Goal: Task Accomplishment & Management: Manage account settings

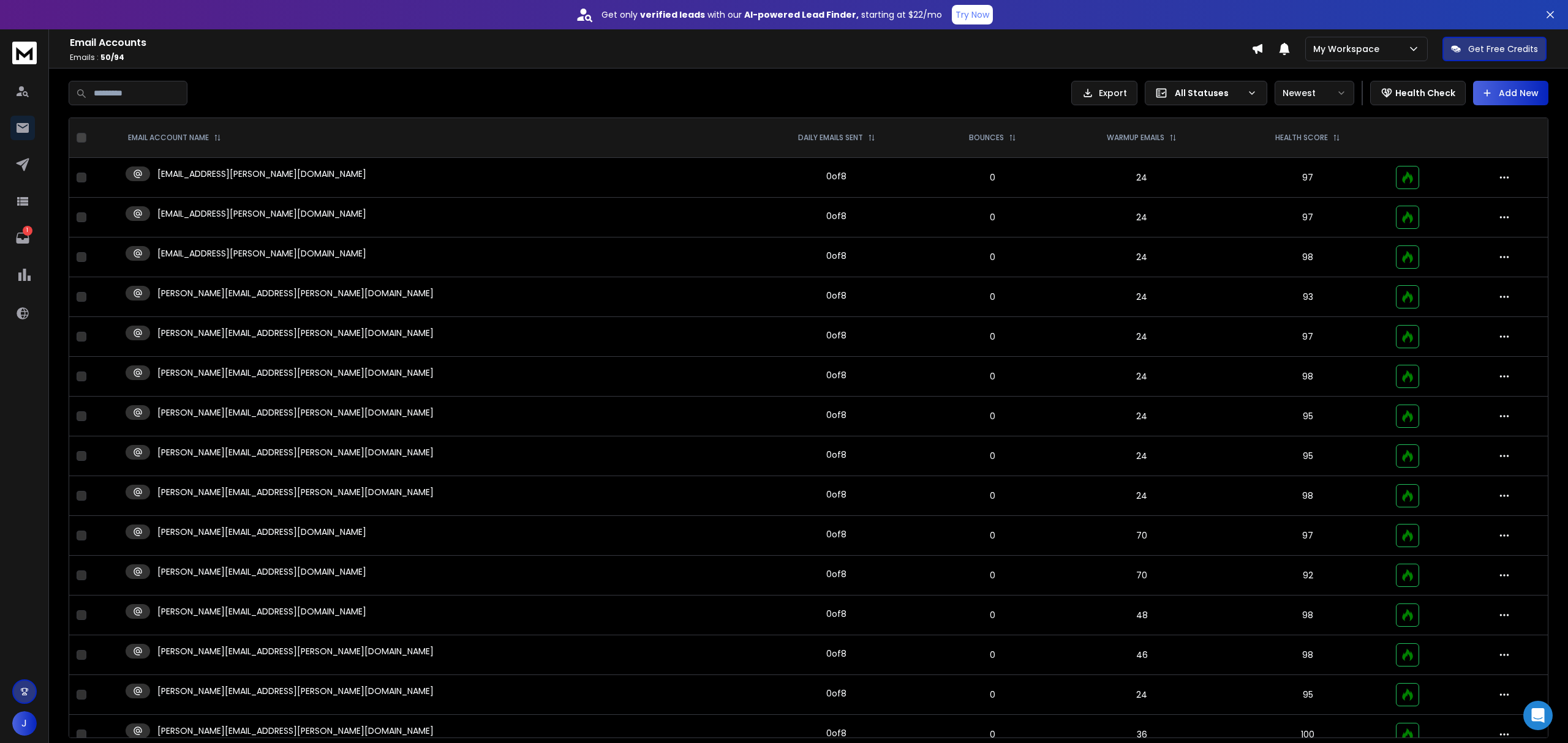
drag, startPoint x: 305, startPoint y: 106, endPoint x: 278, endPoint y: 101, distance: 27.5
click at [305, 106] on div "Export All Statuses Newest Health Check Add New EMAIL ACCOUNT NAME DAILY EMAILS…" at bounding box center [809, 409] width 1480 height 657
drag, startPoint x: 278, startPoint y: 99, endPoint x: 190, endPoint y: 118, distance: 90.0
click at [277, 99] on div at bounding box center [566, 93] width 995 height 24
click at [21, 159] on icon at bounding box center [22, 164] width 14 height 14
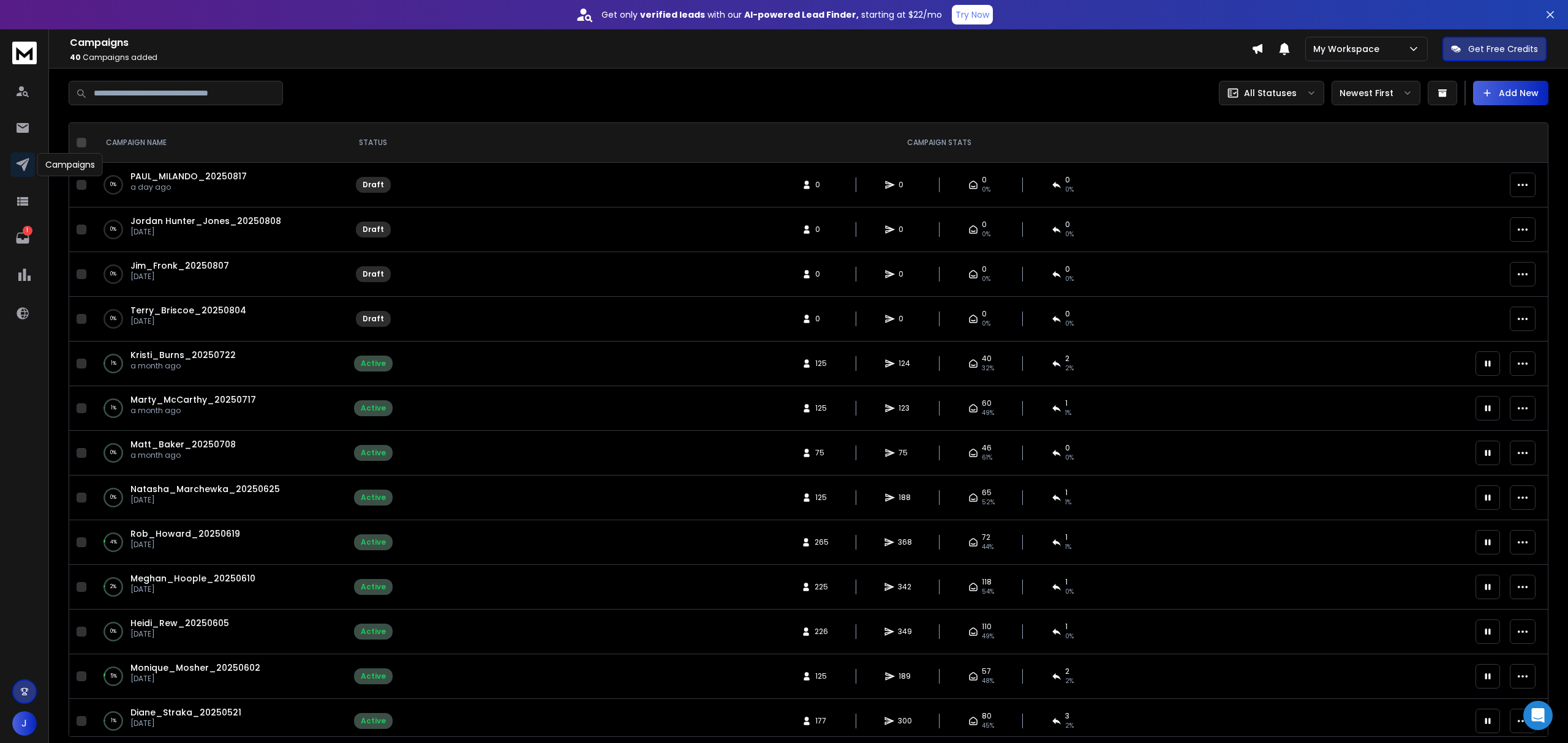
click at [349, 87] on div at bounding box center [438, 93] width 740 height 24
click at [483, 87] on div at bounding box center [438, 93] width 740 height 24
click at [202, 309] on span "Terry_Briscoe_20250804" at bounding box center [188, 310] width 116 height 12
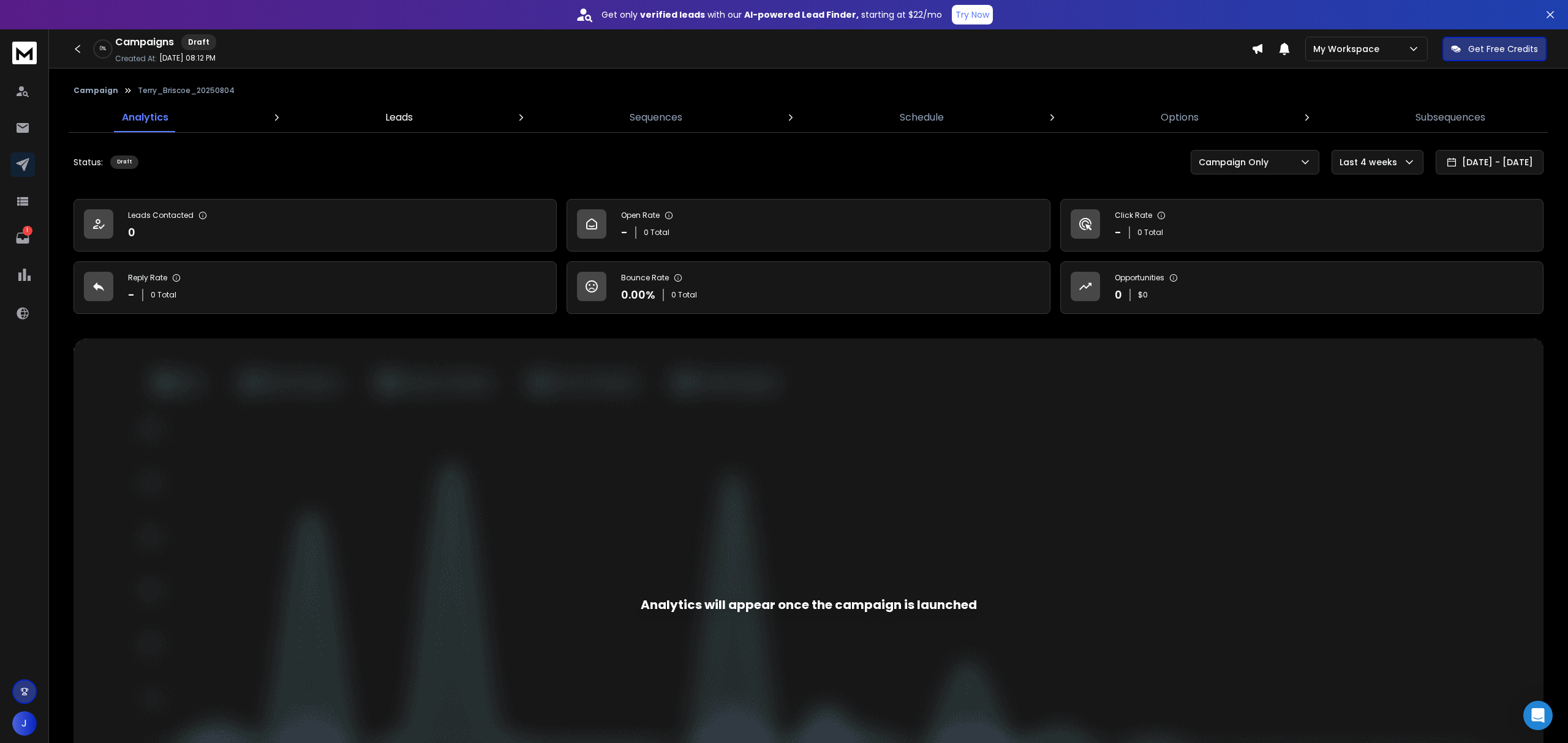
click at [408, 115] on p "Leads" at bounding box center [399, 118] width 28 height 14
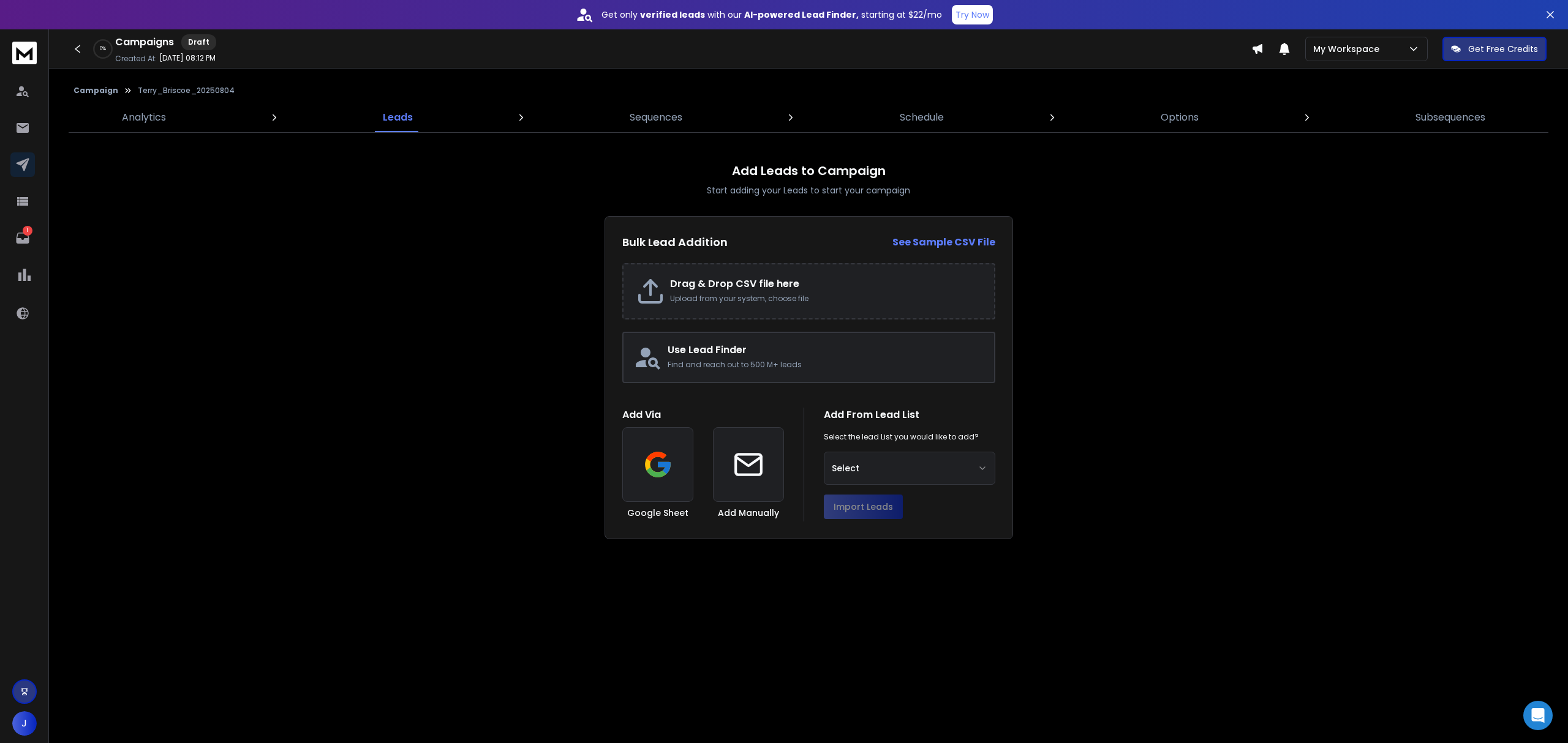
click at [746, 278] on h2 "Drag & Drop CSV file here" at bounding box center [825, 284] width 311 height 14
type input "**********"
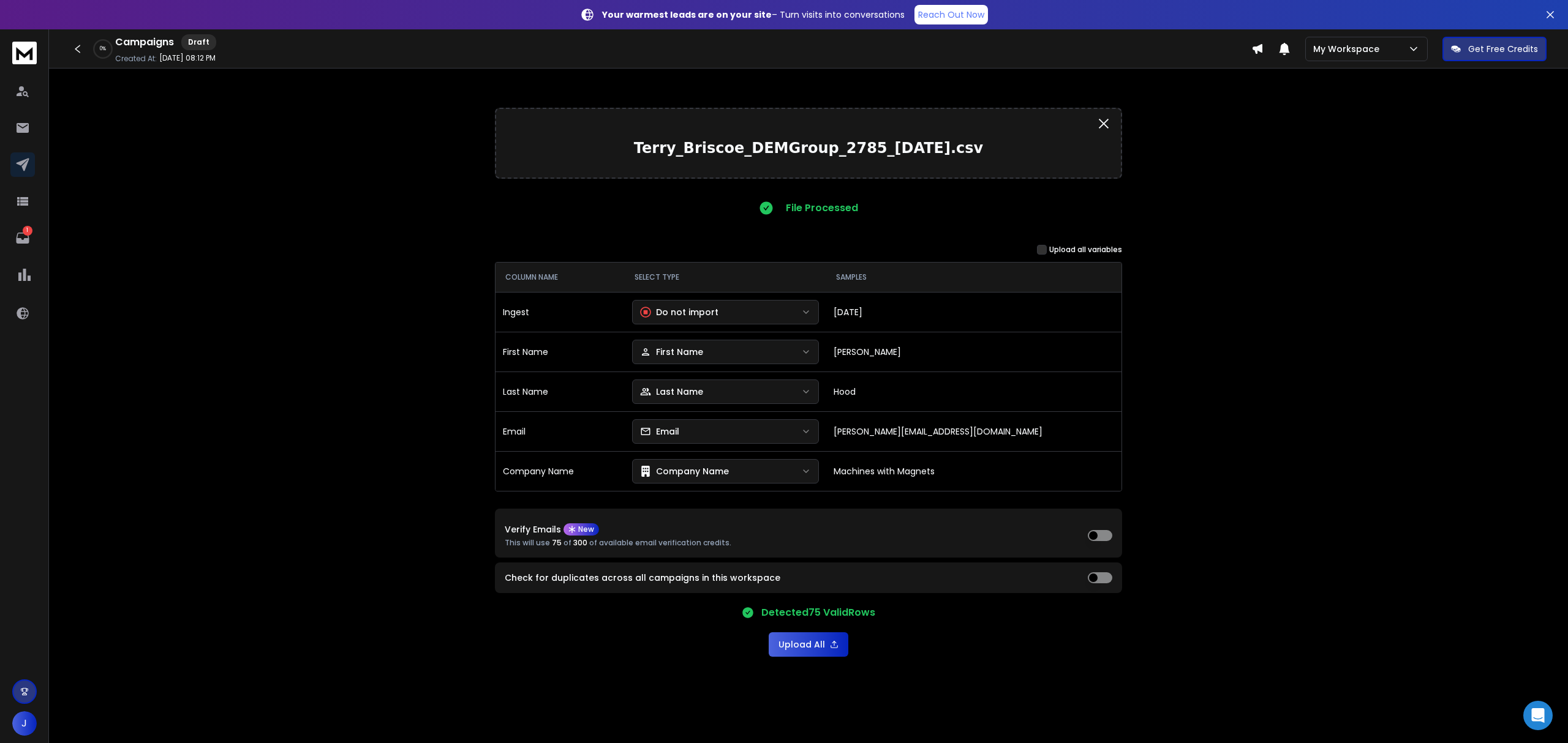
click at [809, 647] on button "Upload All" at bounding box center [808, 644] width 79 height 24
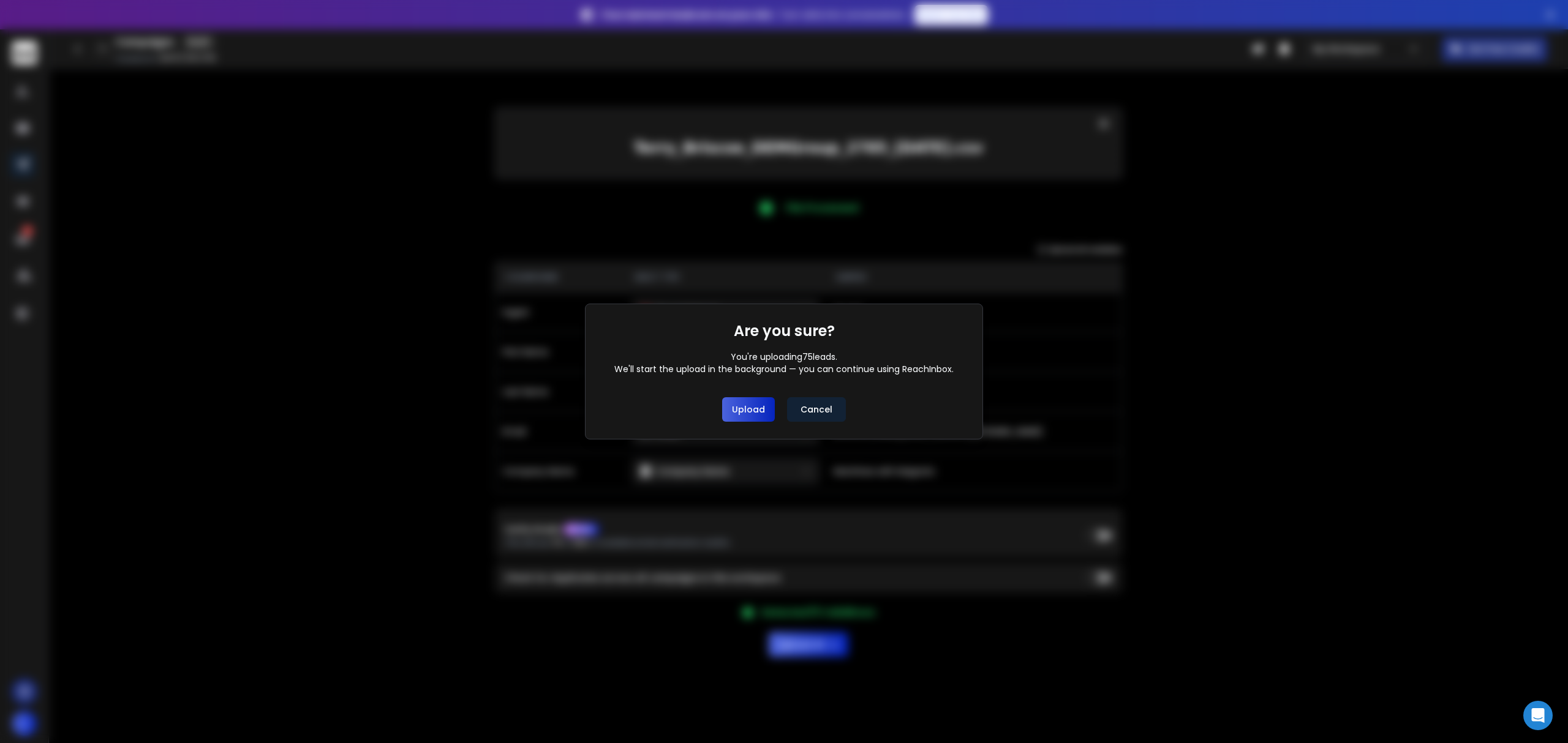
click at [740, 417] on button "Upload" at bounding box center [748, 409] width 53 height 24
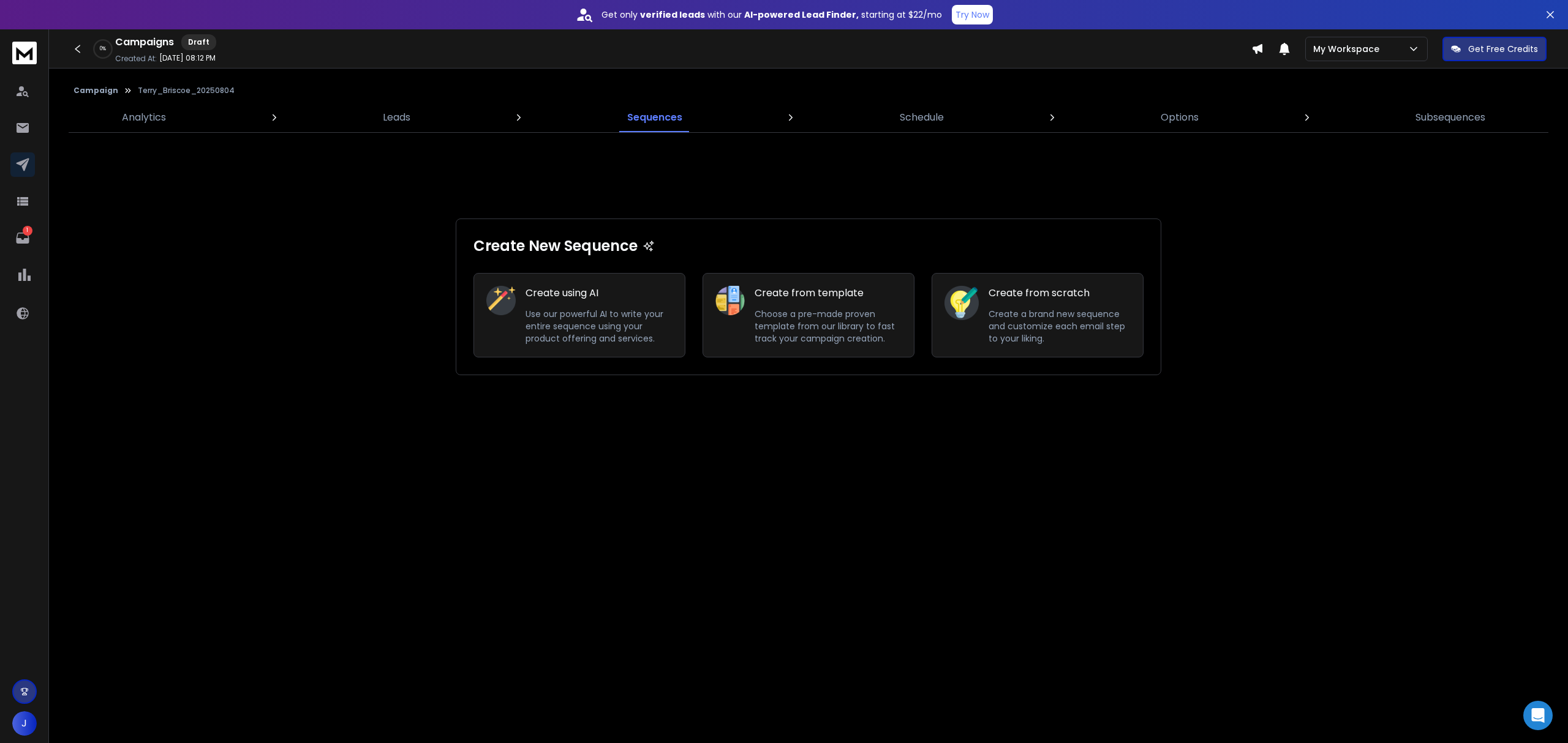
click at [1051, 317] on p "Create a brand new sequence and customize each email step to your liking." at bounding box center [1059, 326] width 142 height 37
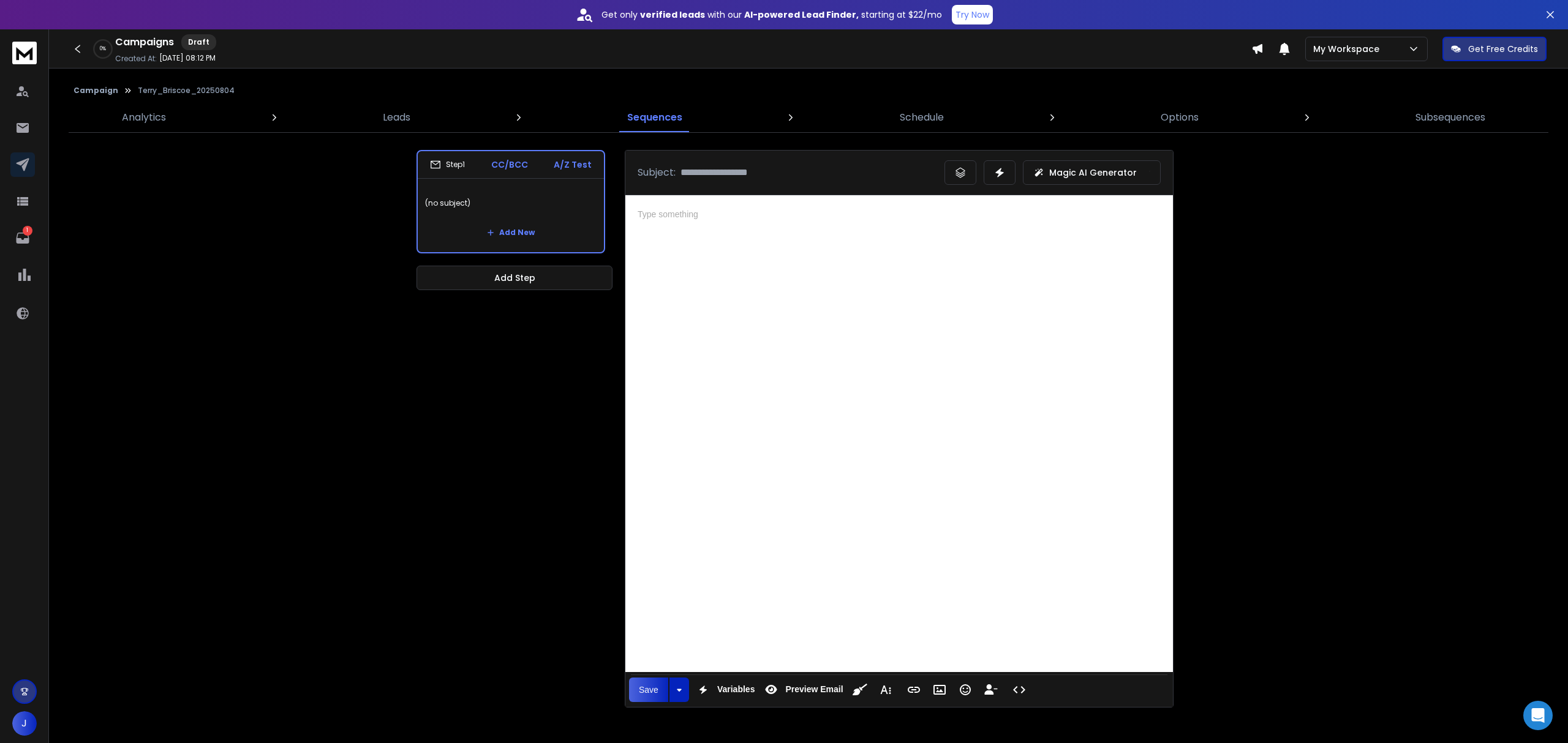
click at [767, 171] on input at bounding box center [807, 172] width 252 height 14
paste input "**********"
click at [528, 212] on p "More Than a Voice. A Voiceover Experience." at bounding box center [510, 203] width 171 height 34
type input "**********"
click at [688, 266] on div at bounding box center [900, 433] width 548 height 477
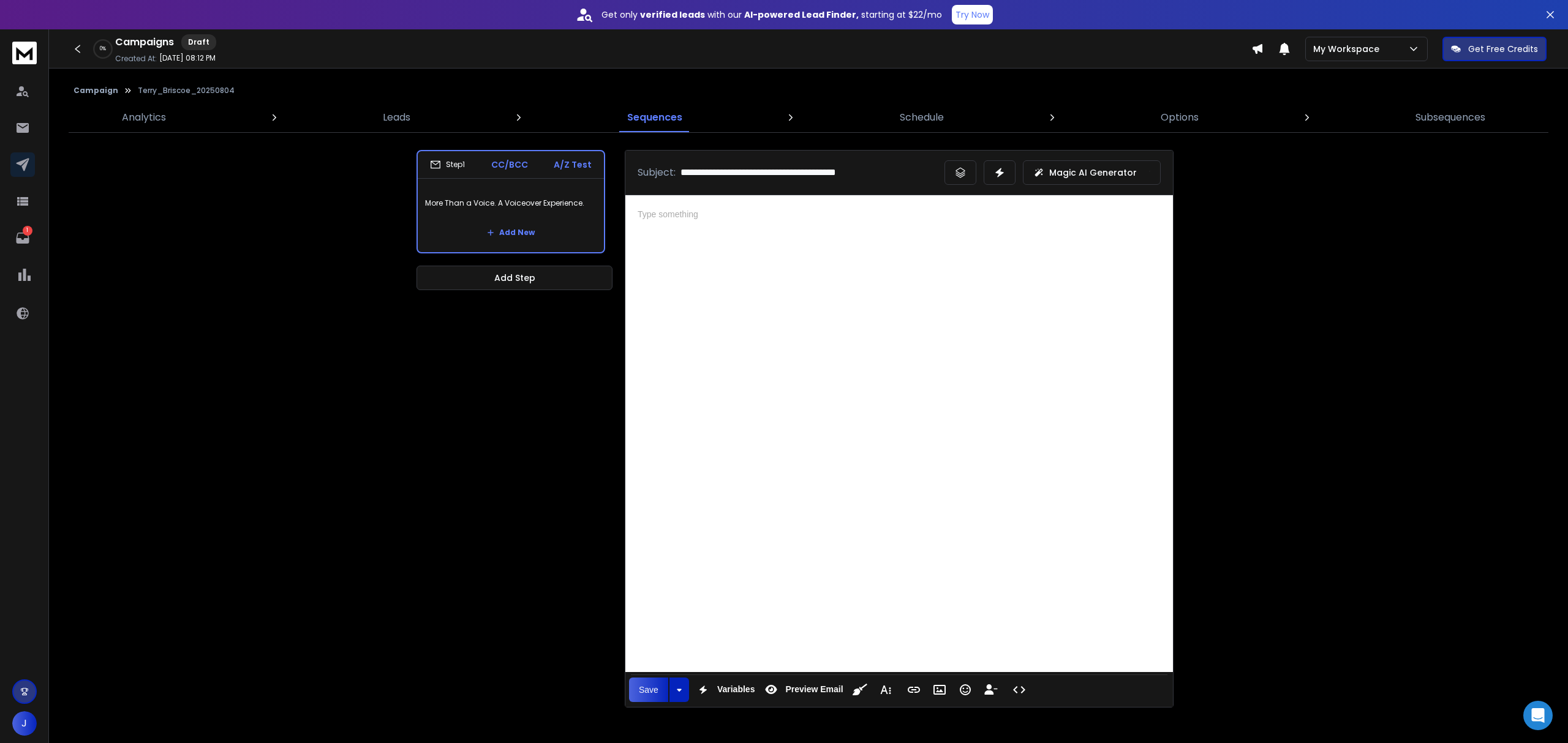
click at [687, 226] on div at bounding box center [900, 433] width 548 height 477
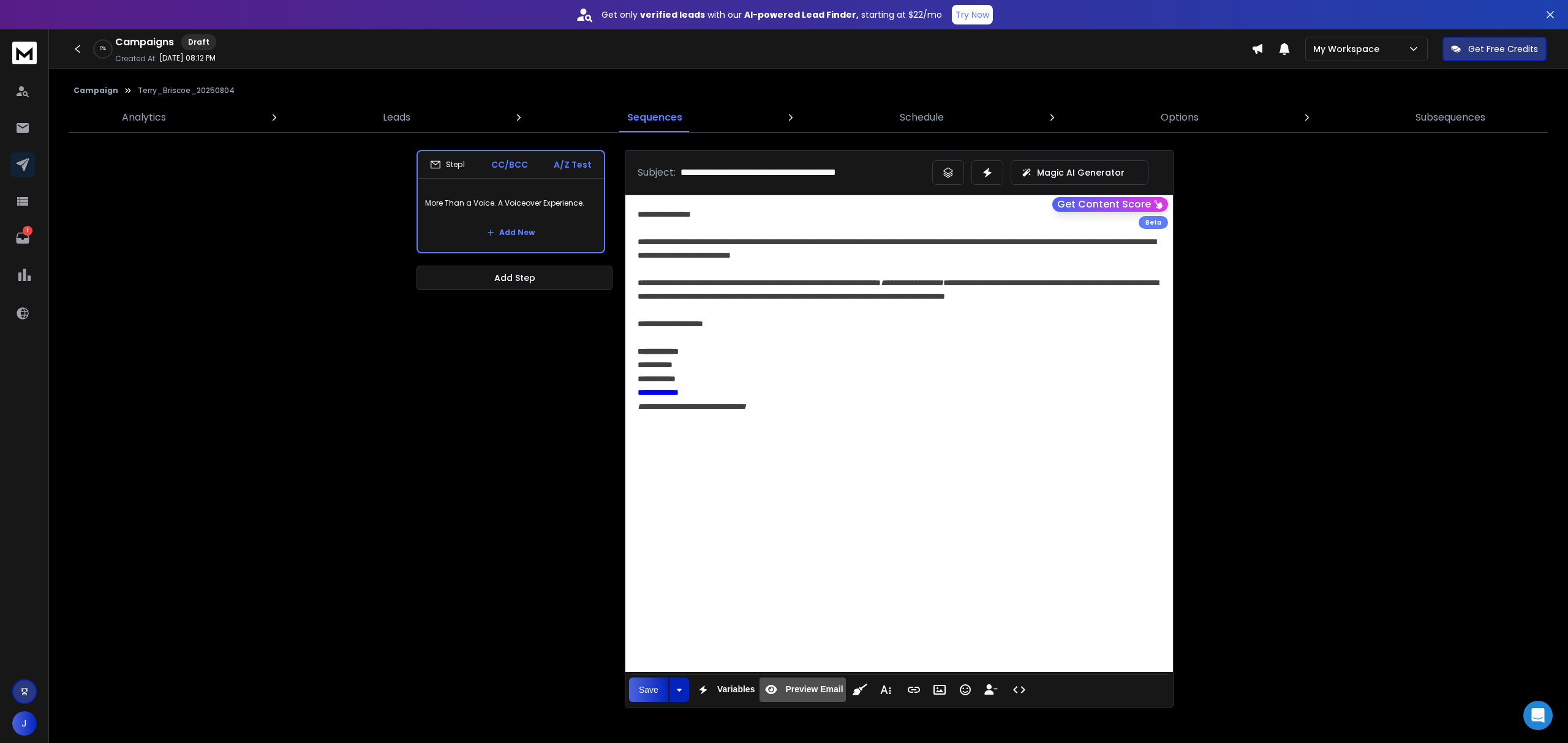
click at [807, 695] on div "Preview Email" at bounding box center [802, 689] width 86 height 21
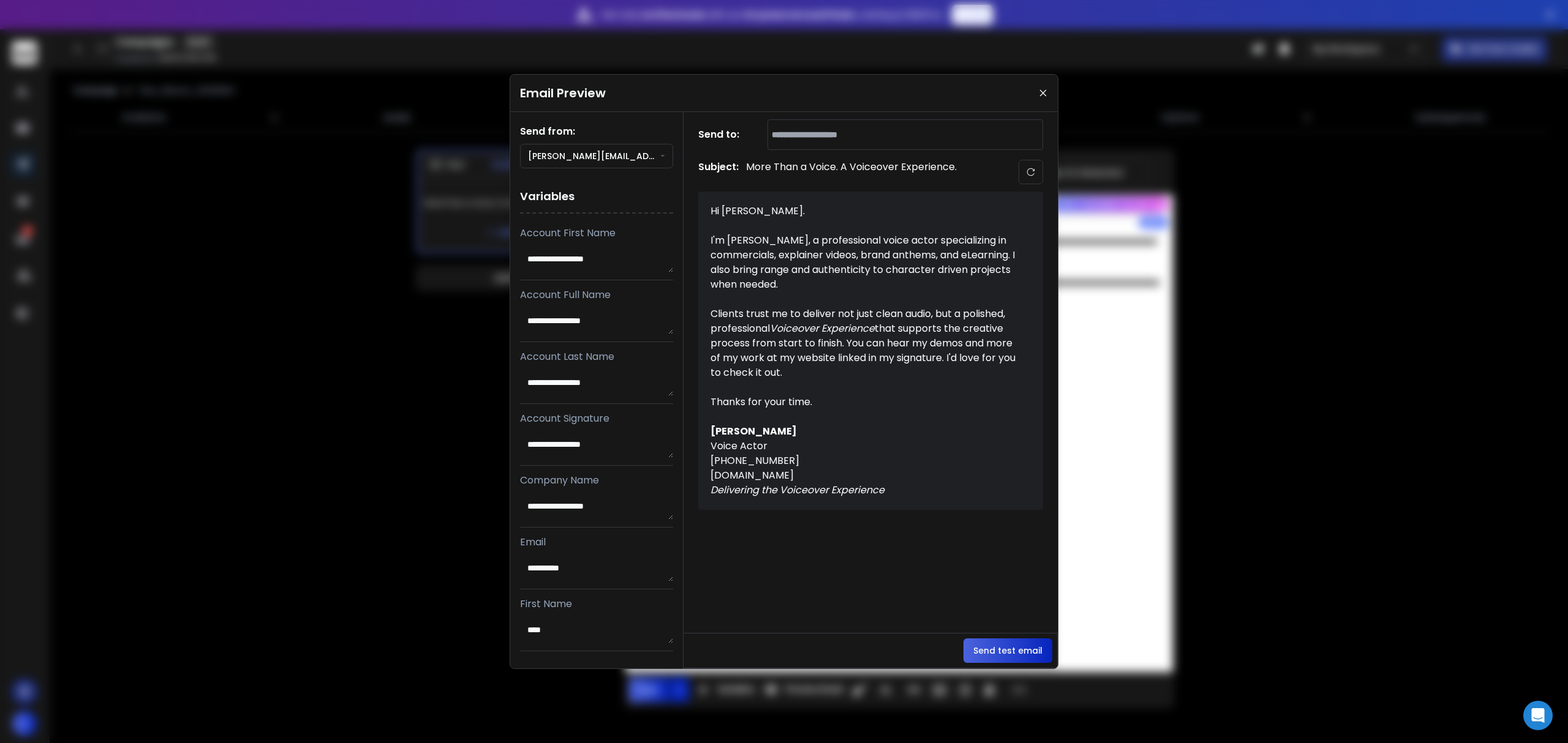
click at [1042, 91] on icon at bounding box center [1042, 93] width 10 height 10
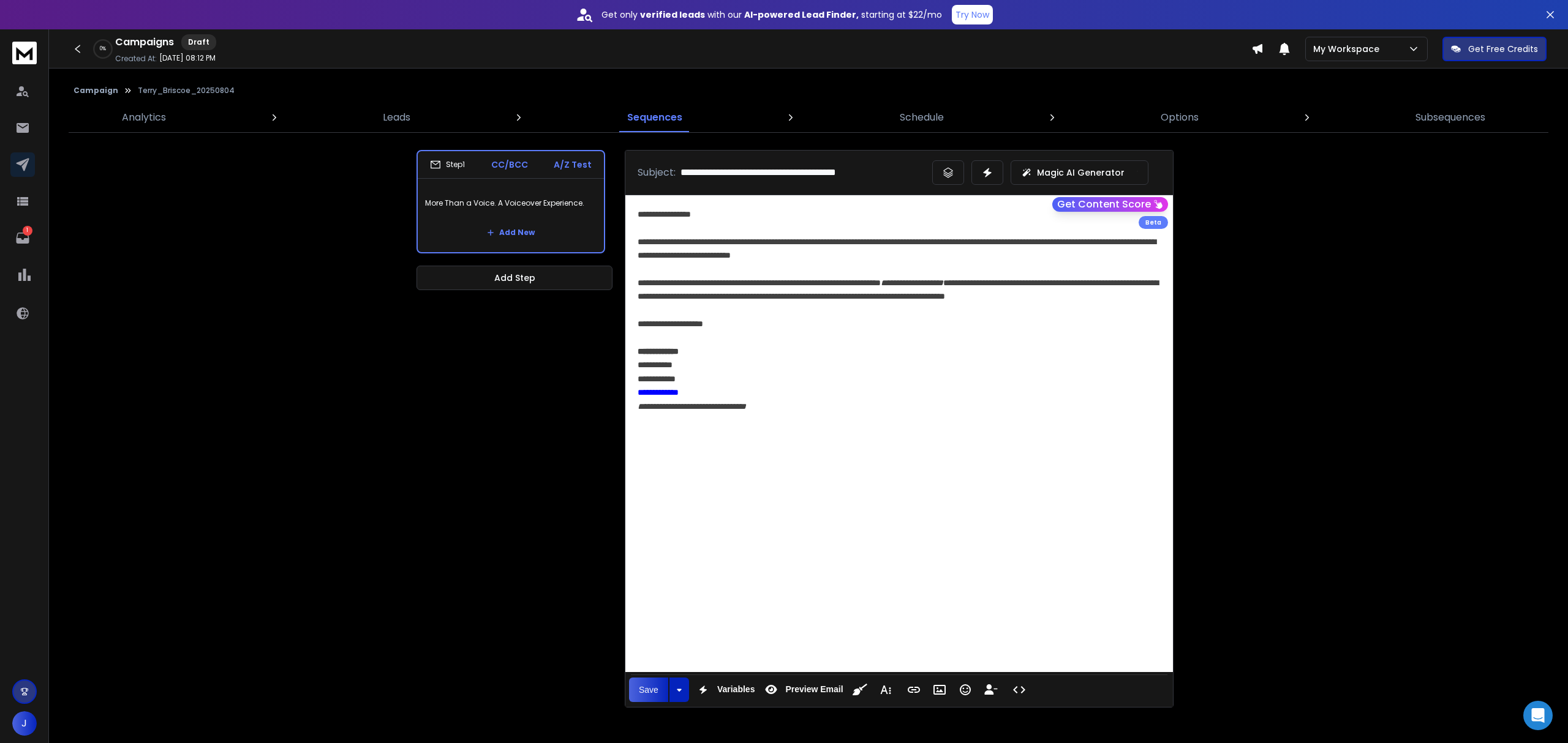
click at [663, 360] on div "**********" at bounding box center [900, 365] width 523 height 13
click at [650, 396] on link "**********" at bounding box center [659, 392] width 41 height 9
click at [722, 384] on div "**********" at bounding box center [900, 378] width 523 height 13
click at [1025, 689] on icon "button" at bounding box center [1019, 689] width 14 height 14
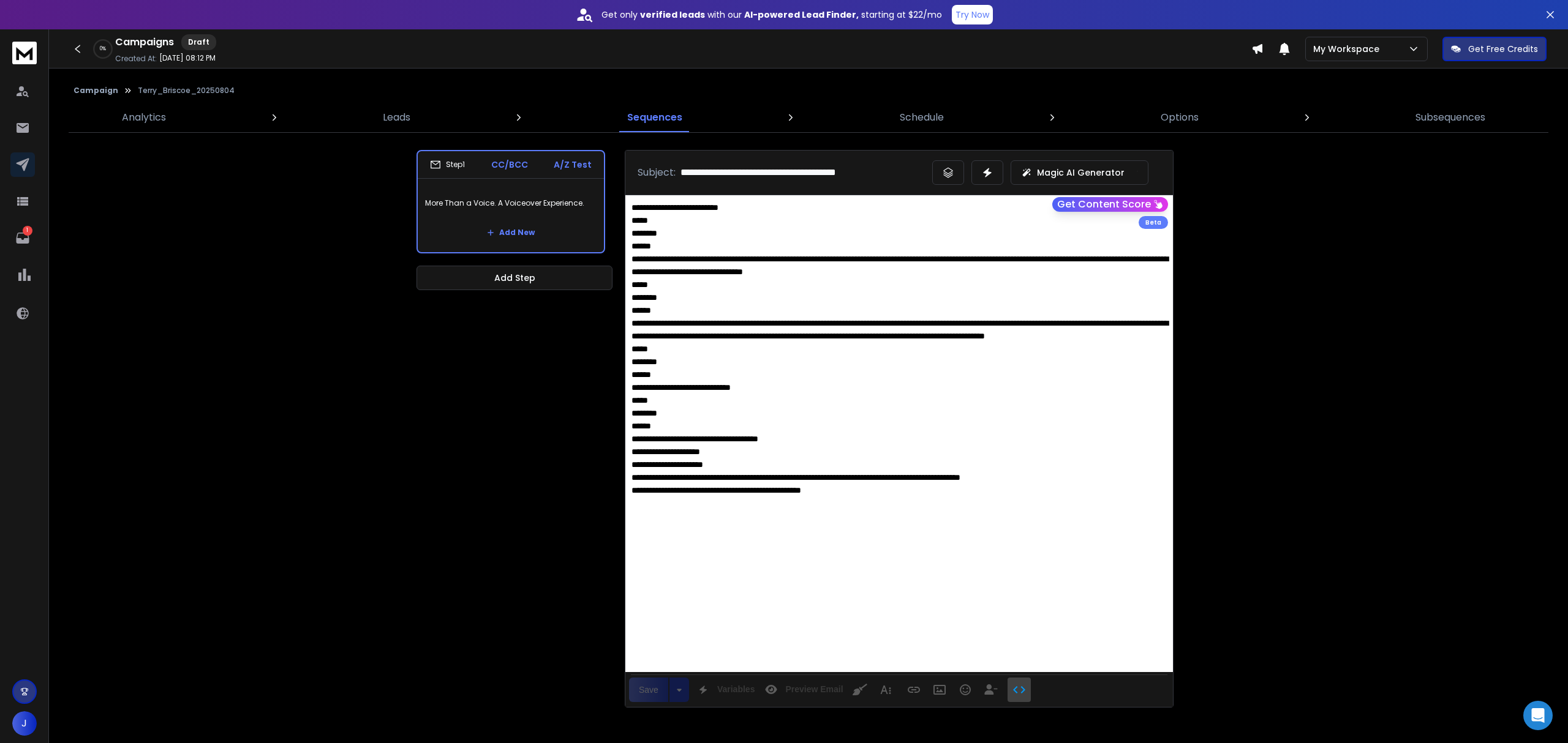
click at [1016, 690] on icon "button" at bounding box center [1019, 689] width 14 height 14
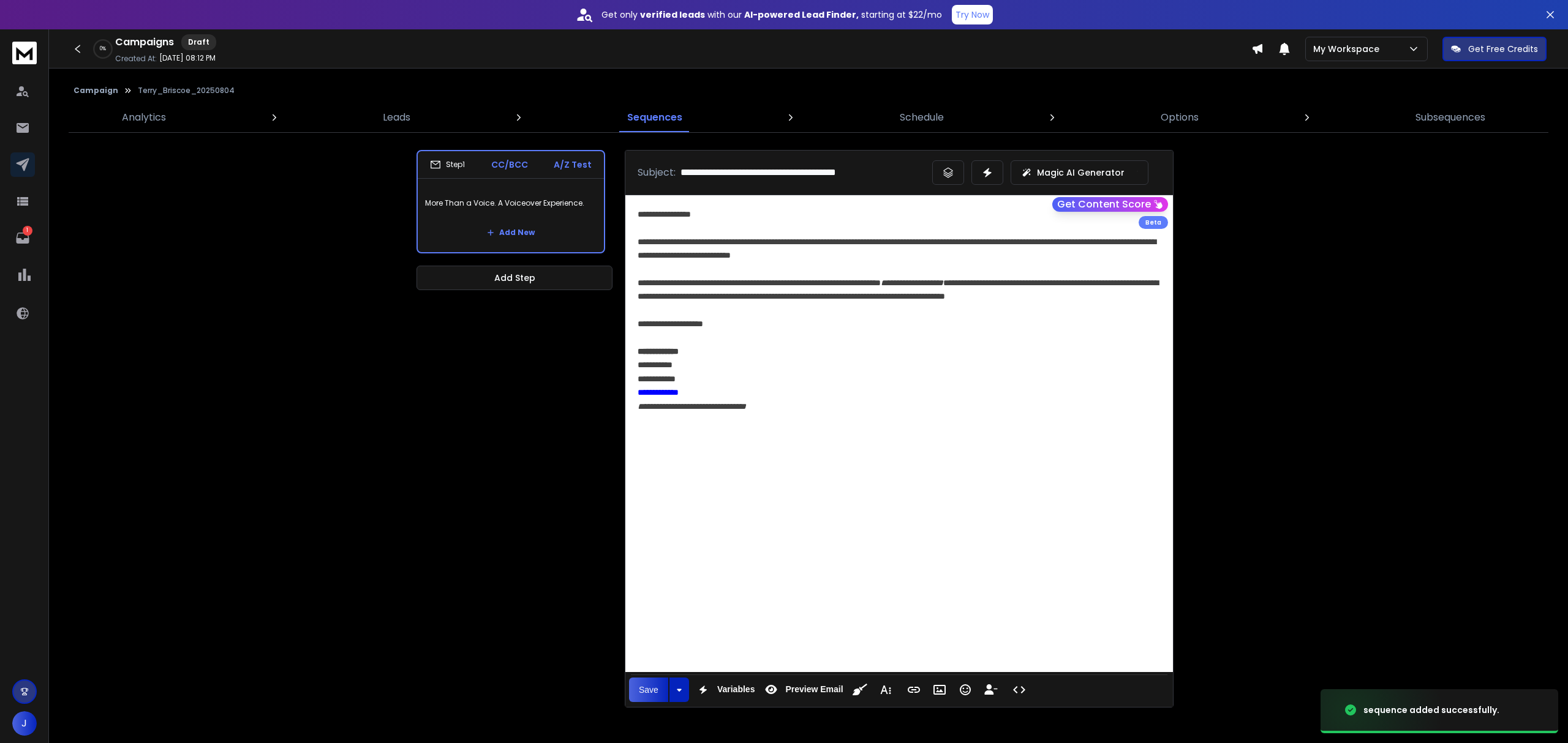
drag, startPoint x: 494, startPoint y: 378, endPoint x: 601, endPoint y: 340, distance: 113.5
click at [494, 378] on div "Step 1 CC/BCC A/Z Test More Than a Voice. A Voiceover Experience. Add New Add S…" at bounding box center [515, 428] width 196 height 557
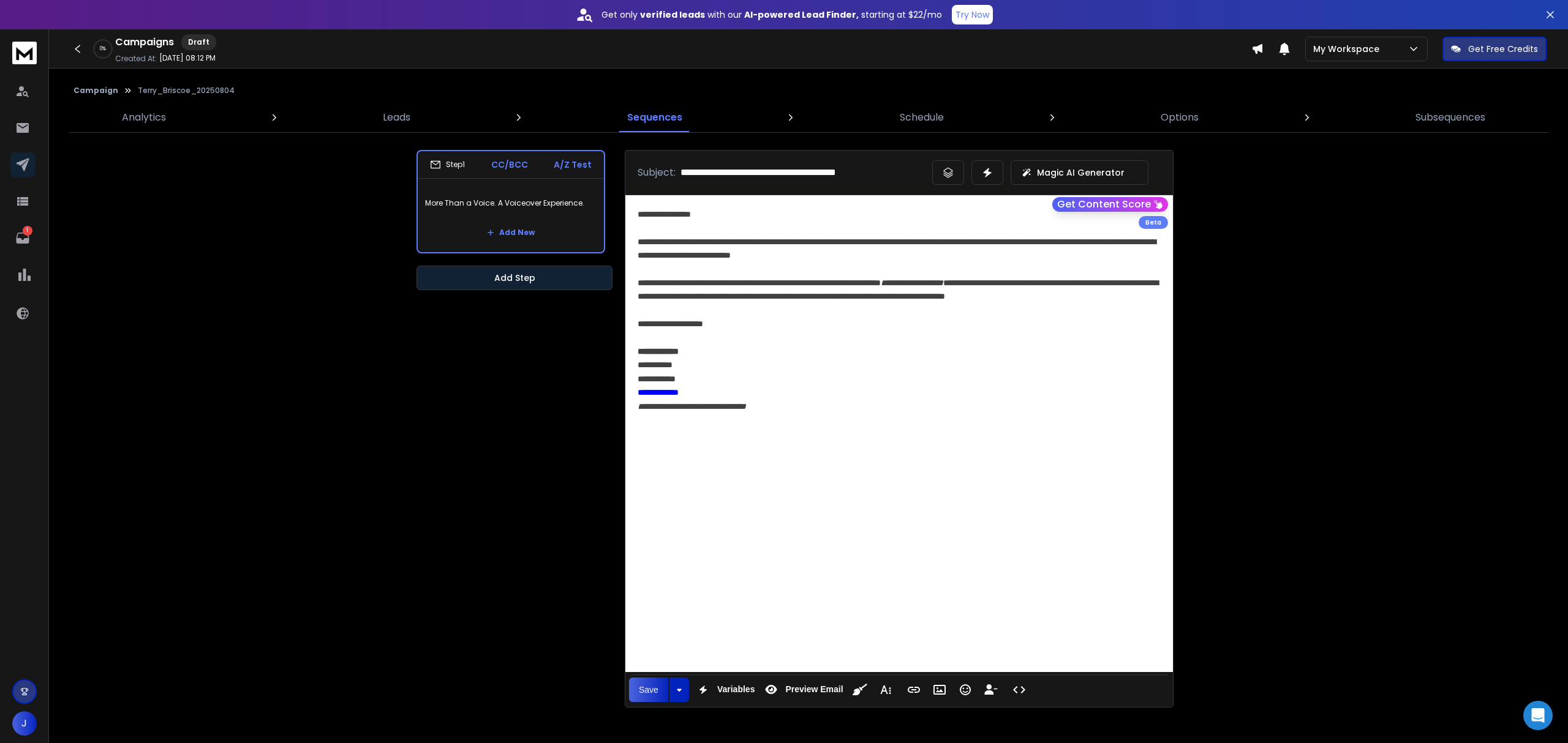
click at [513, 270] on button "Add Step" at bounding box center [515, 277] width 196 height 24
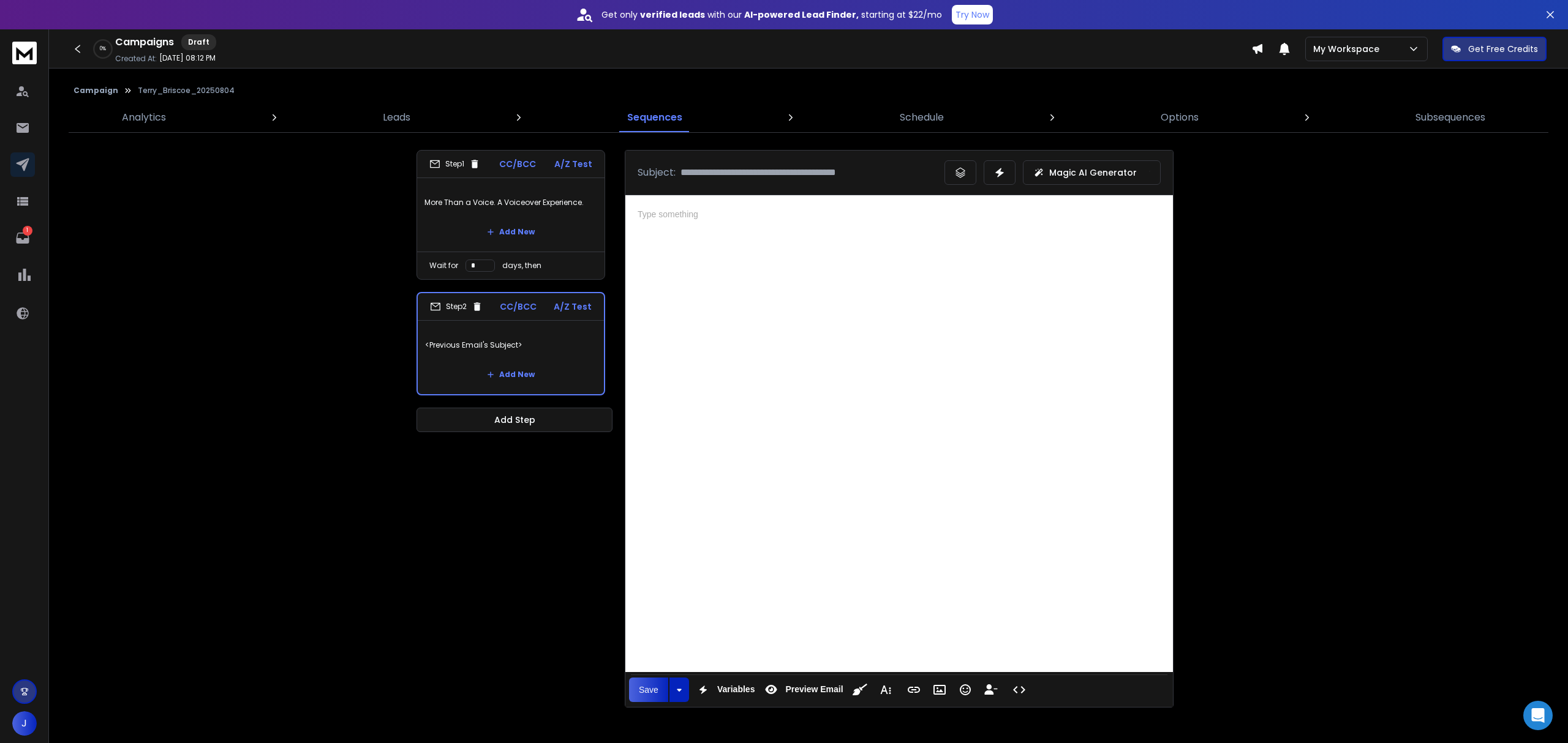
drag, startPoint x: 480, startPoint y: 266, endPoint x: 432, endPoint y: 262, distance: 48.2
click at [432, 262] on div "Wait for * days, then" at bounding box center [510, 265] width 187 height 28
type input "**********"
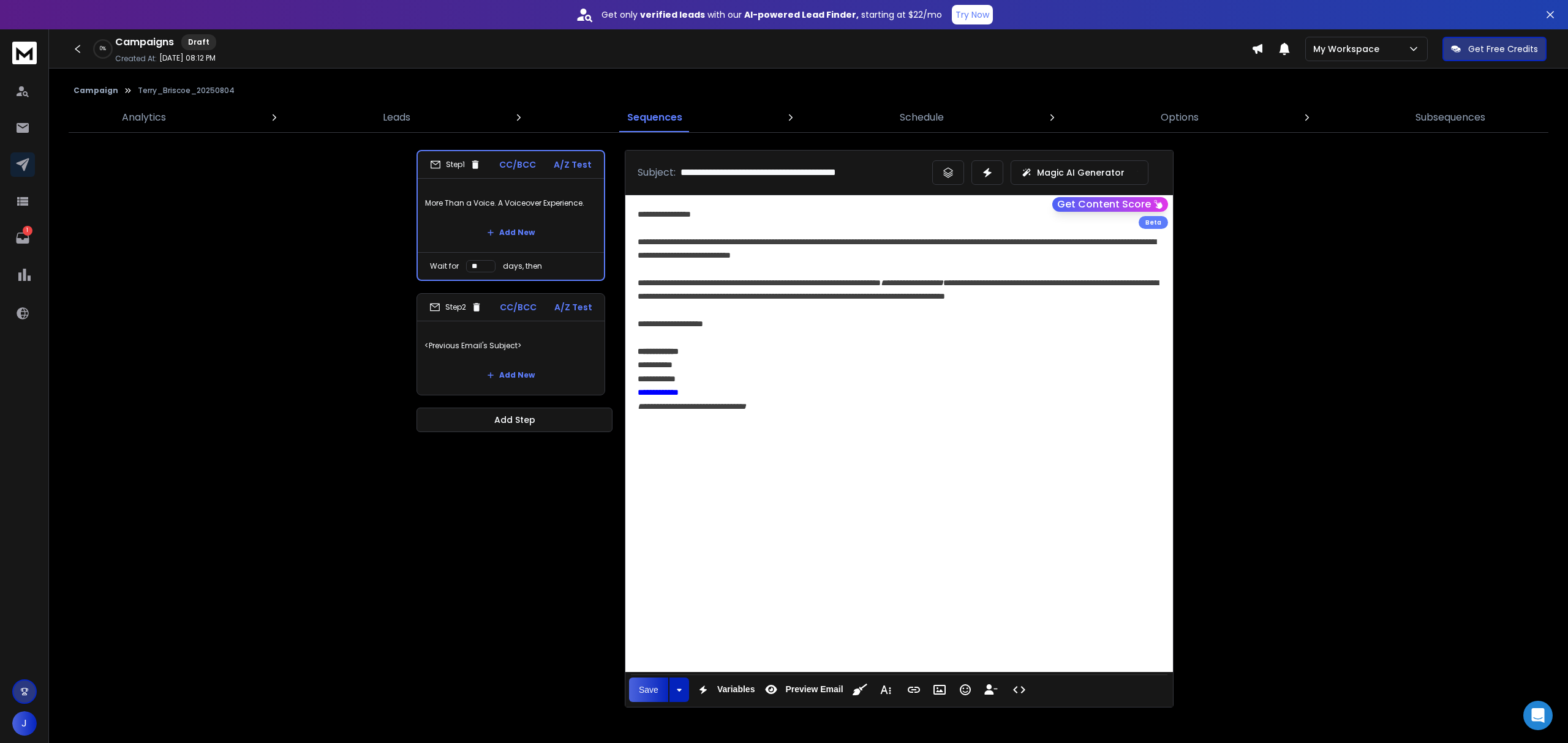
type input "**"
click at [545, 344] on p "<Previous Email's Subject>" at bounding box center [511, 346] width 173 height 34
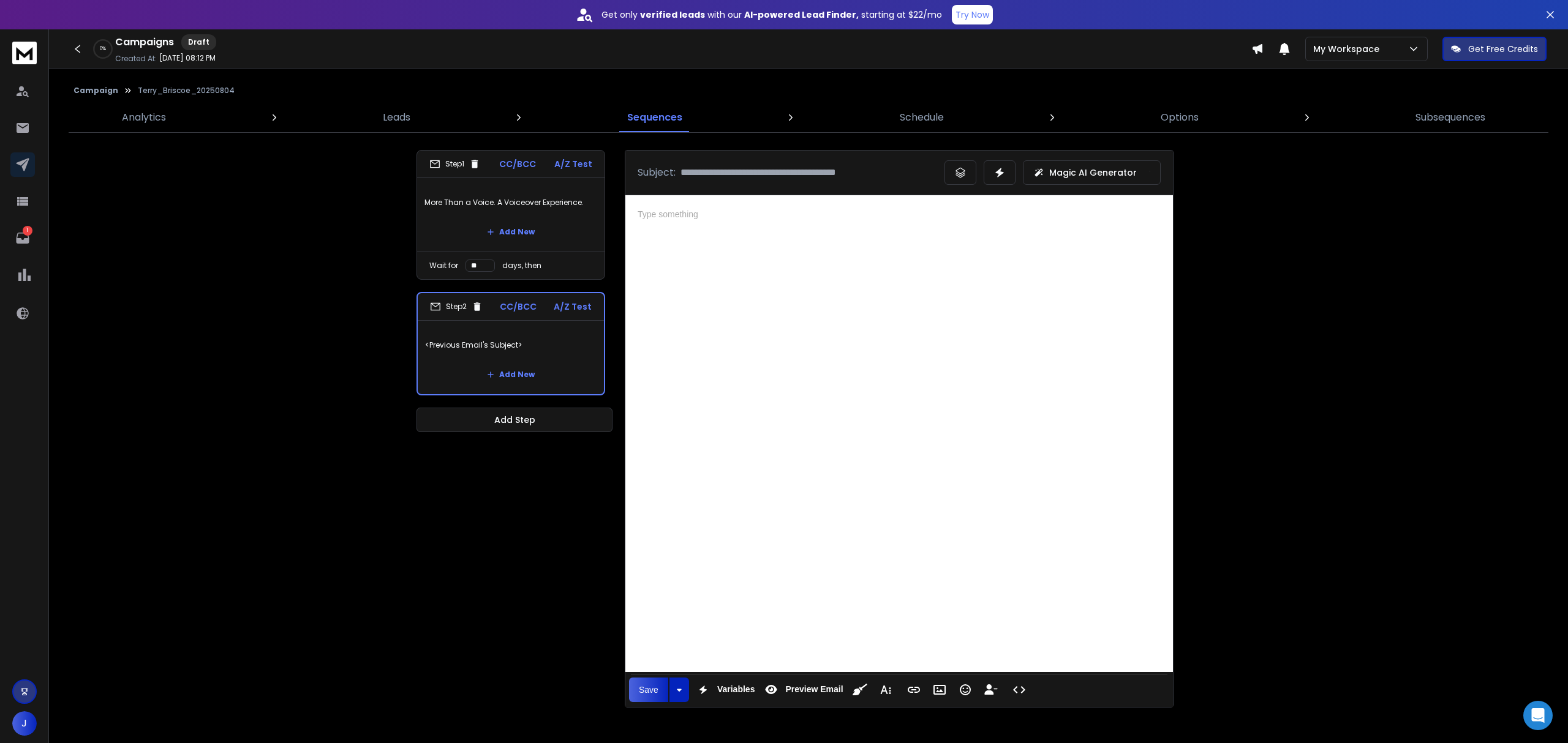
click at [736, 446] on div at bounding box center [900, 433] width 548 height 477
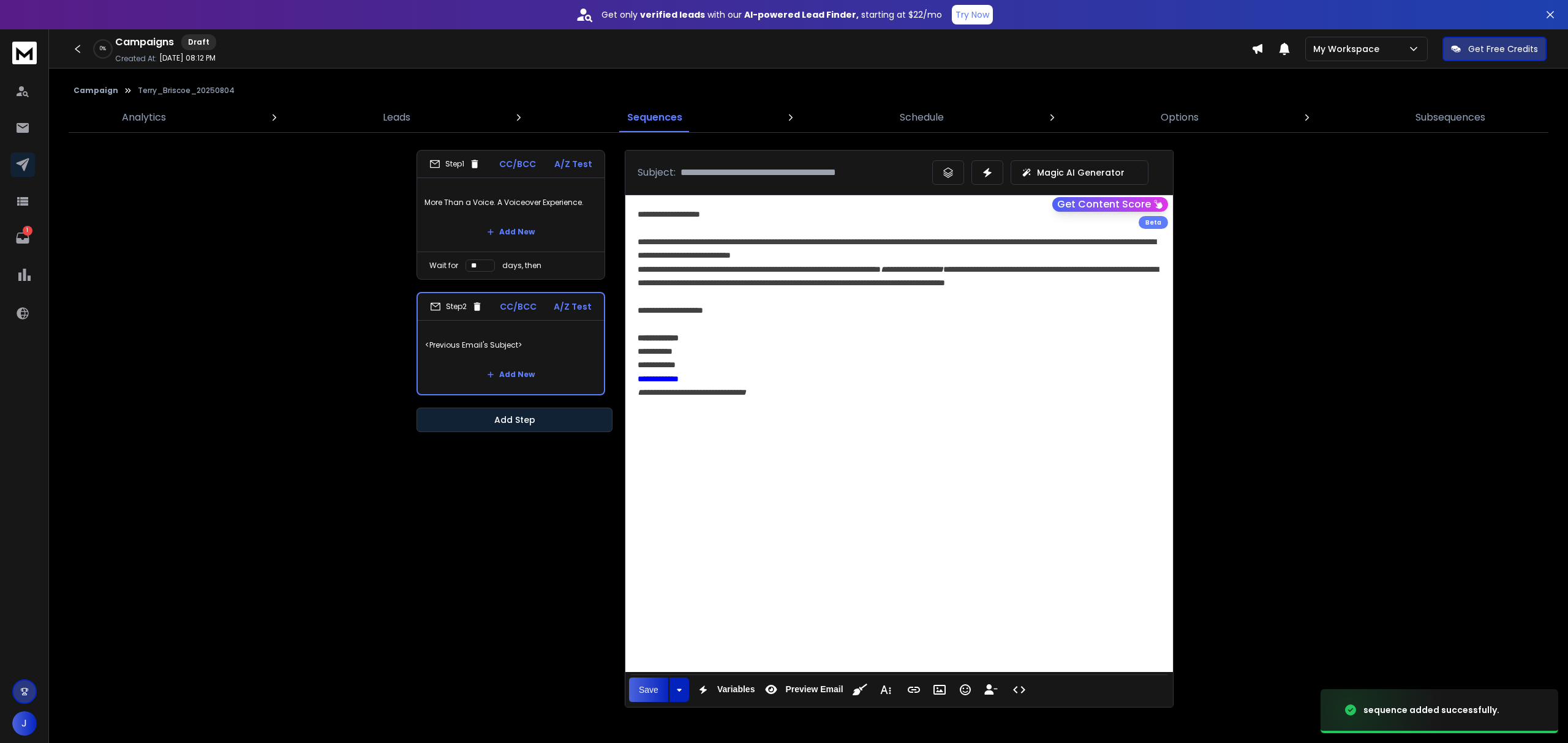
click at [500, 421] on button "Add Step" at bounding box center [515, 419] width 196 height 24
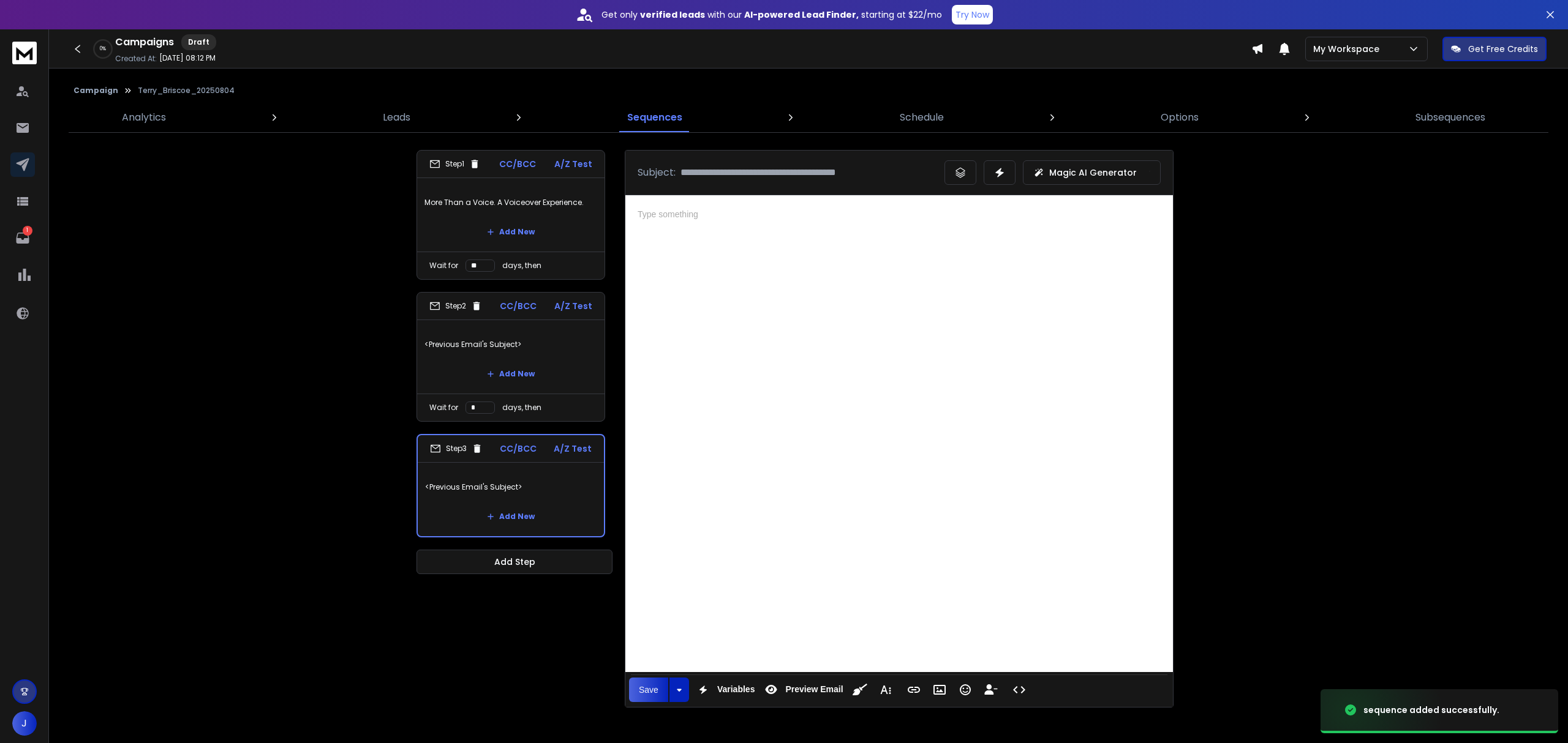
drag, startPoint x: 484, startPoint y: 408, endPoint x: 413, endPoint y: 398, distance: 71.7
click at [413, 398] on div "Step 1 CC/BCC A/Z Test More Than a Voice. A Voiceover Experience. Add New Wait …" at bounding box center [809, 429] width 1480 height 567
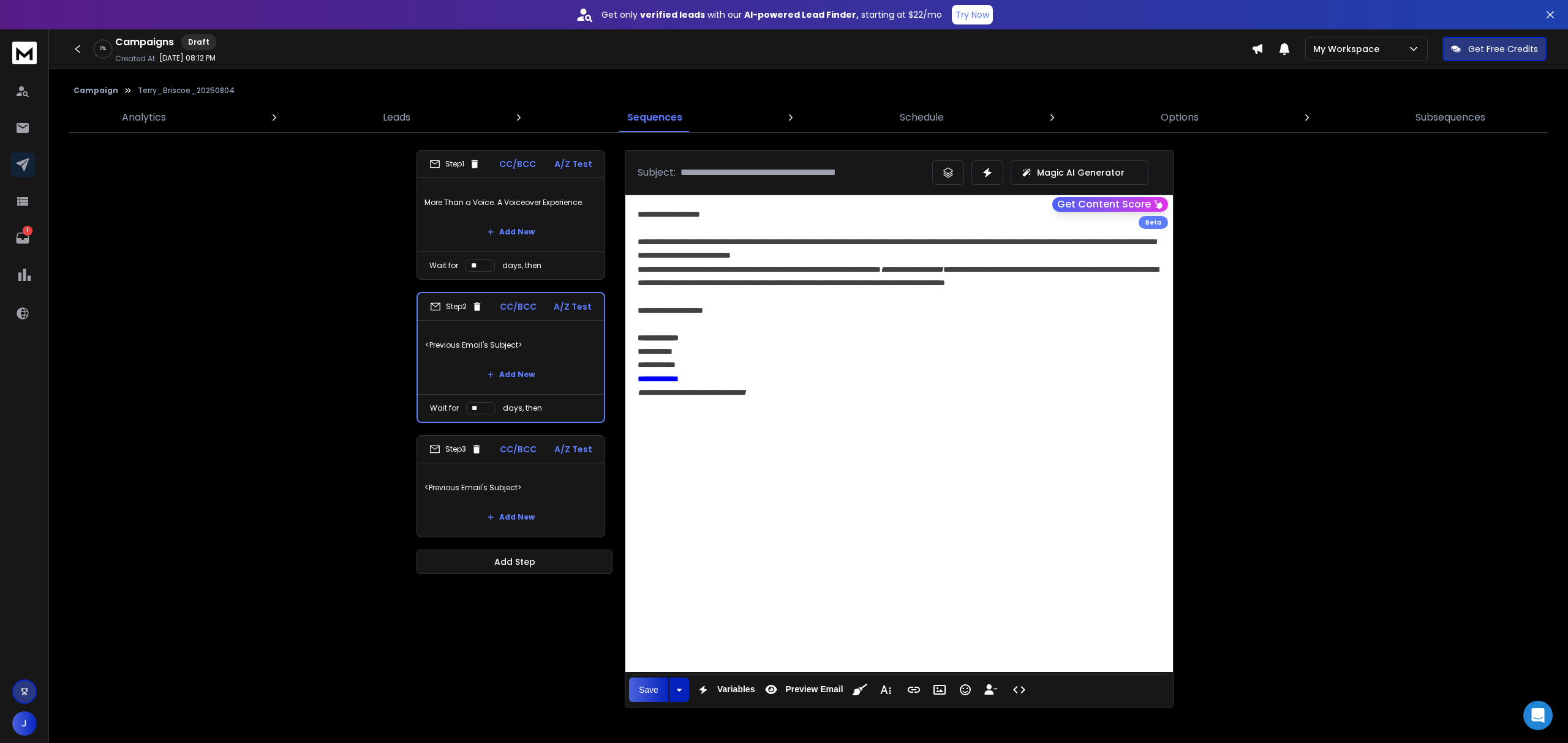
type input "**"
click at [529, 483] on p "<Previous Email's Subject>" at bounding box center [511, 488] width 173 height 34
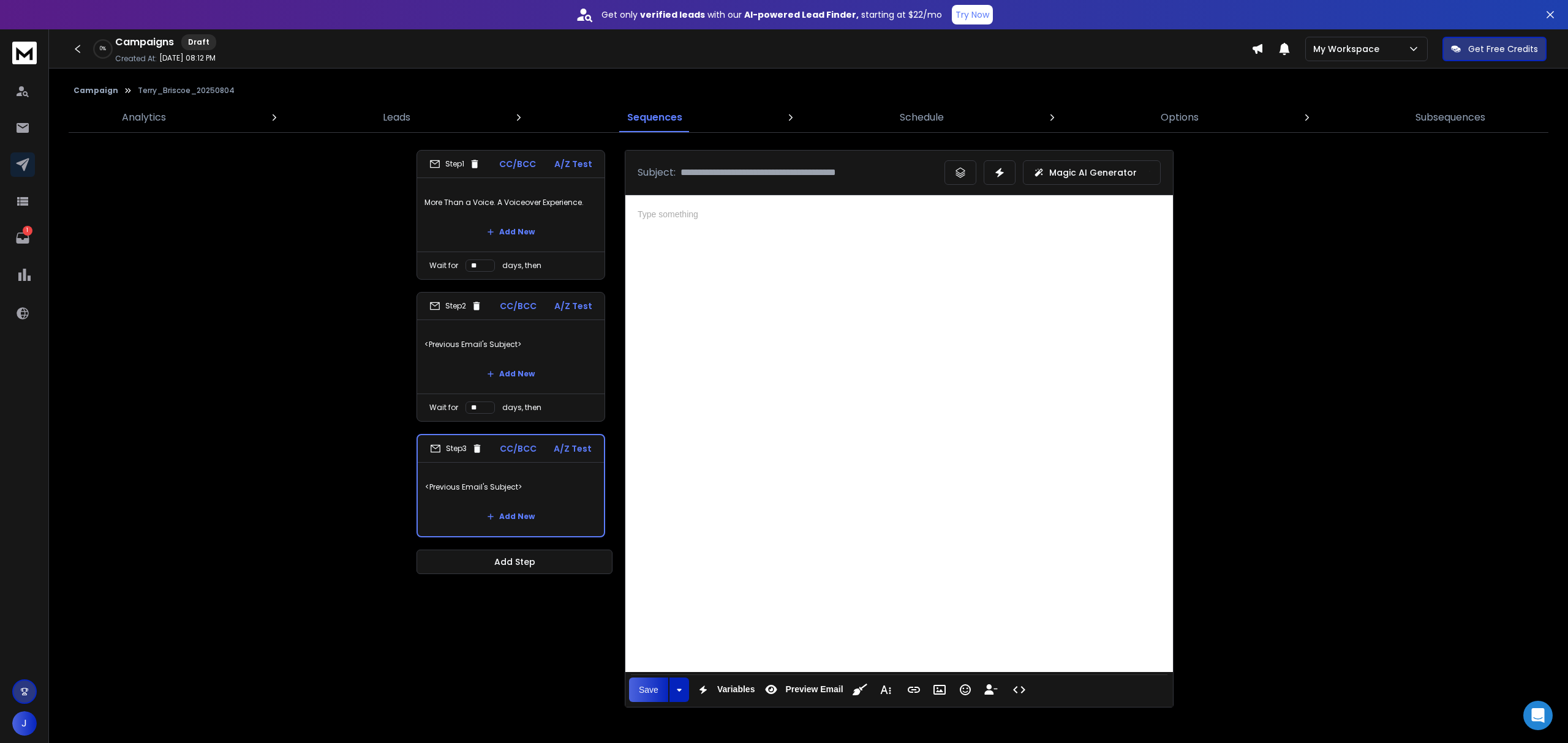
click at [702, 219] on div at bounding box center [900, 214] width 523 height 13
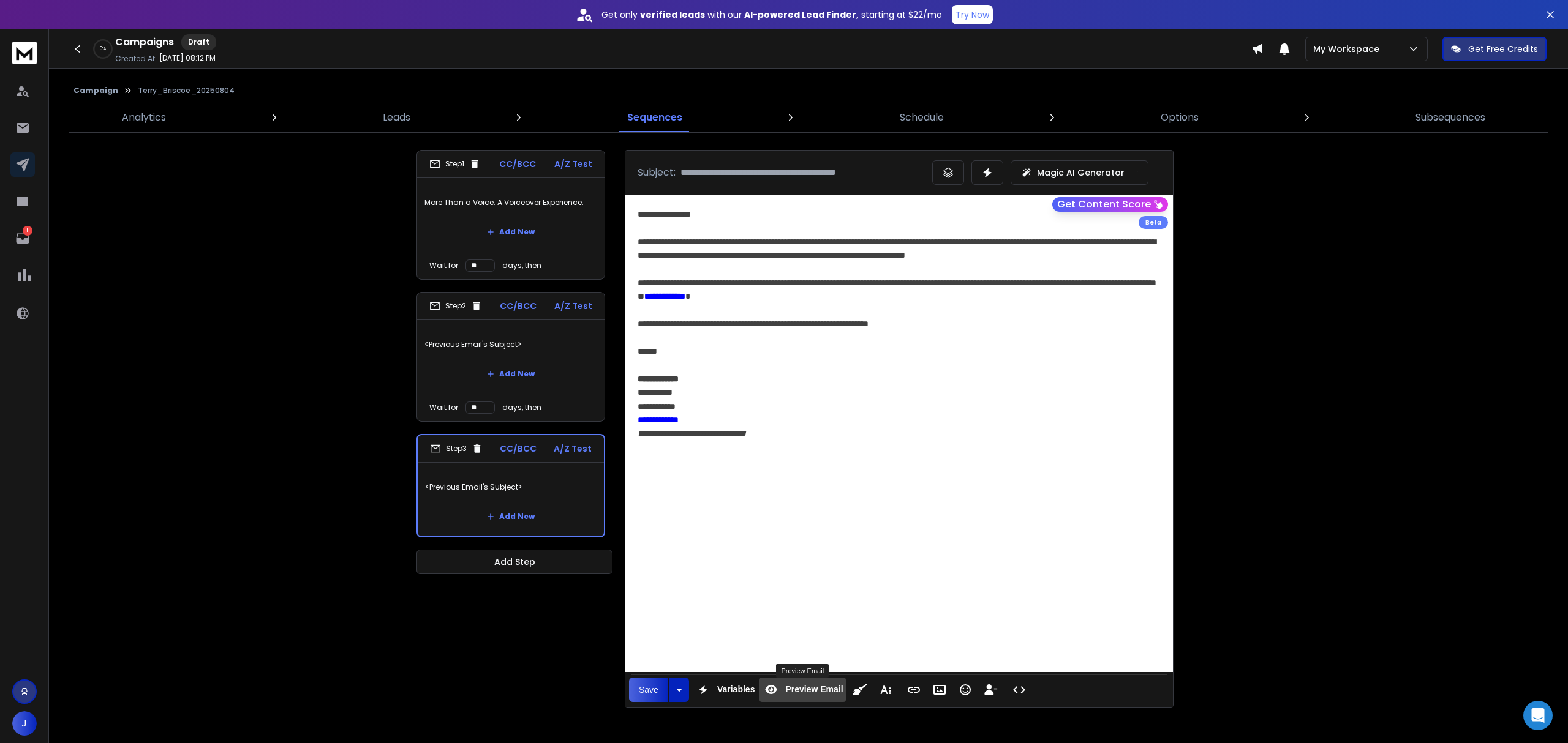
click at [800, 689] on span "Preview Email" at bounding box center [814, 689] width 62 height 11
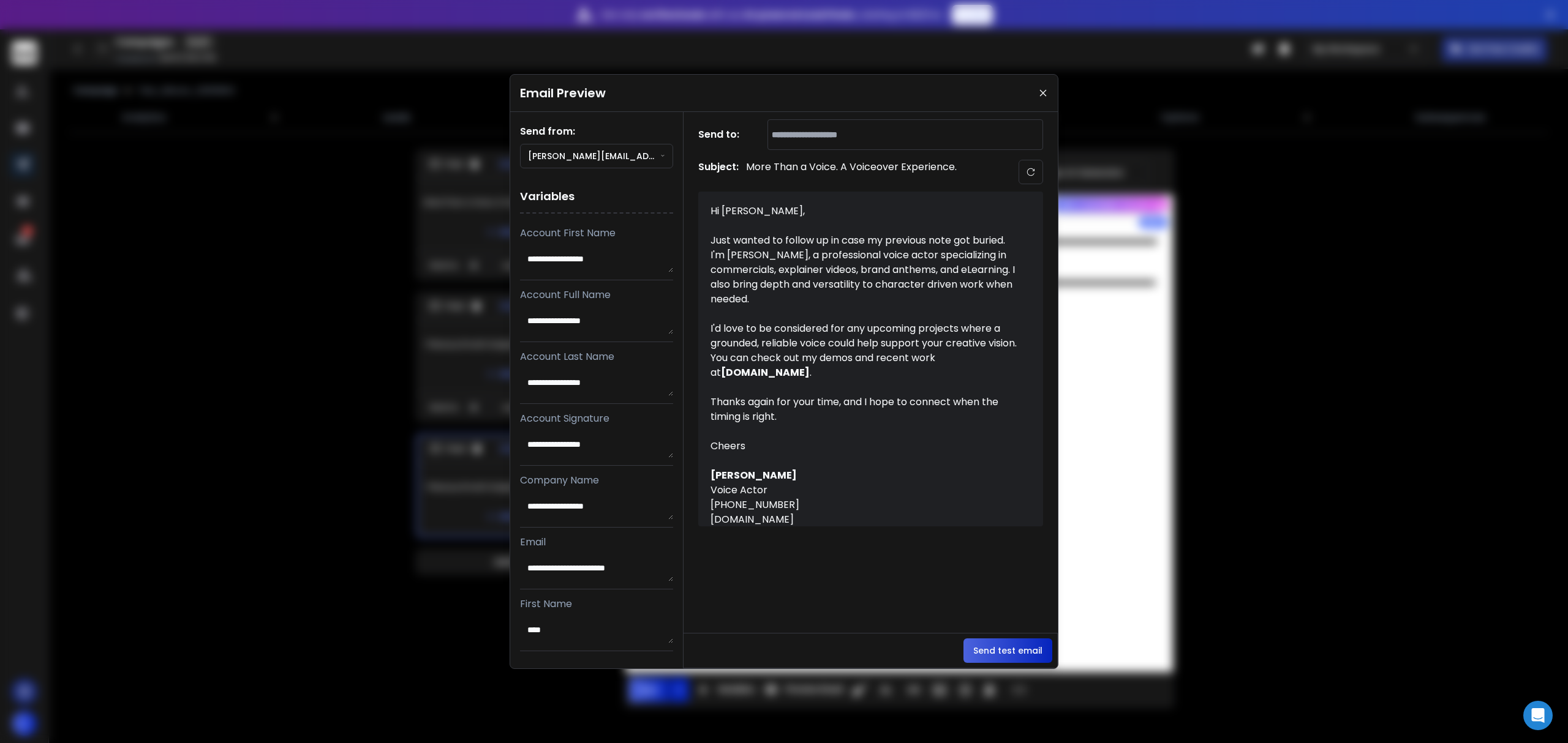
drag, startPoint x: 1040, startPoint y: 93, endPoint x: 1016, endPoint y: 194, distance: 103.8
click at [1040, 94] on icon at bounding box center [1042, 93] width 10 height 10
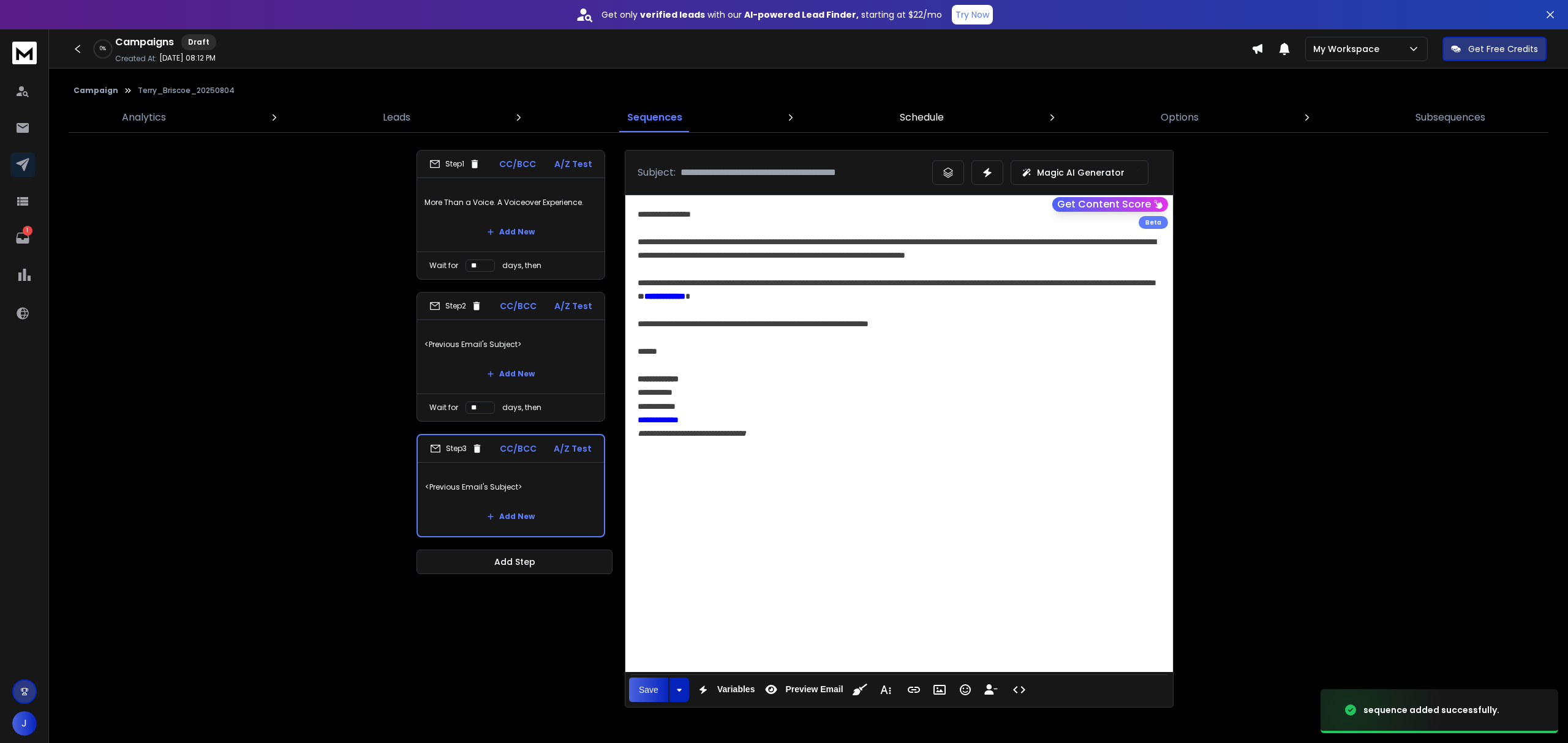
click at [926, 111] on p "Schedule" at bounding box center [921, 118] width 44 height 14
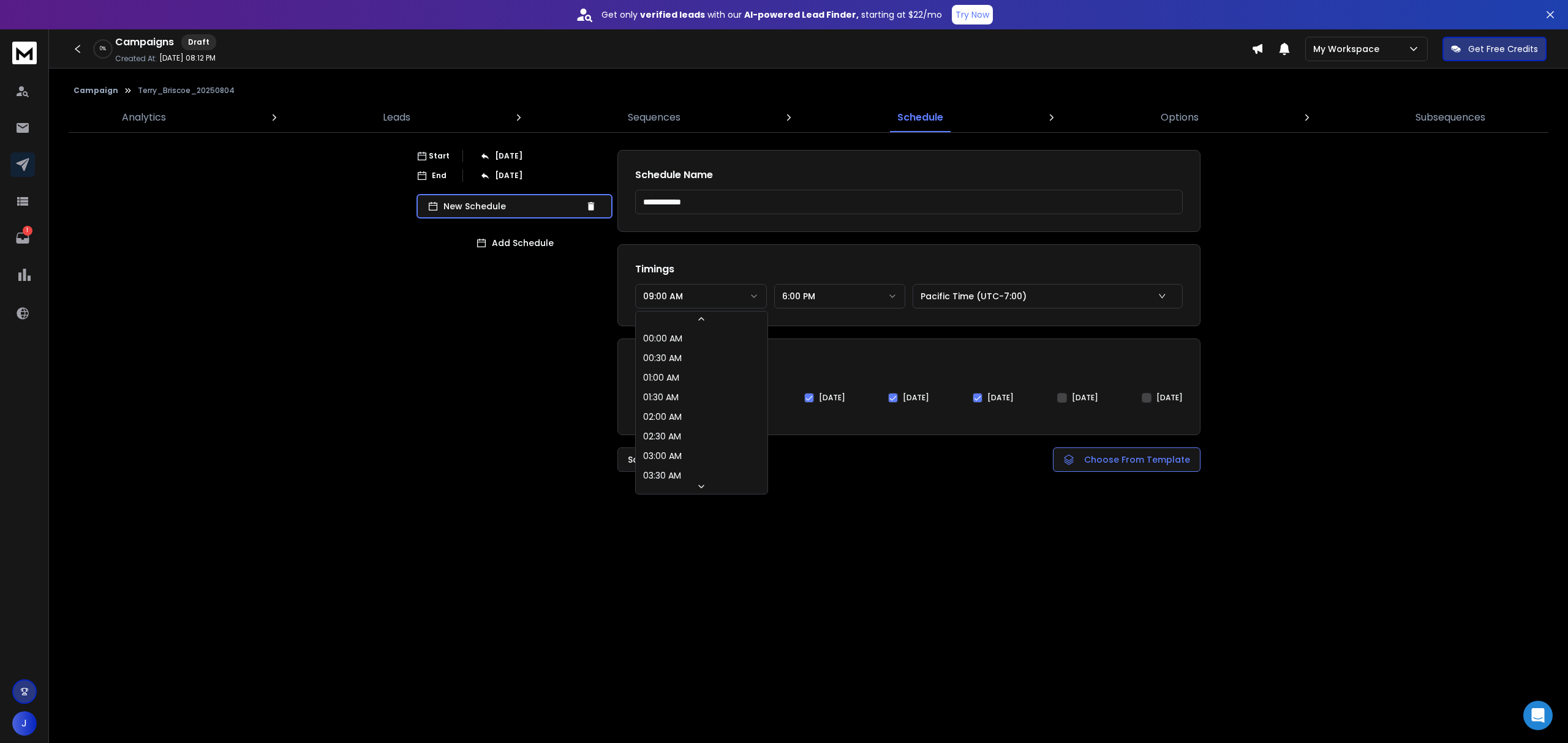
click at [718, 300] on button "09:00 AM" at bounding box center [701, 295] width 132 height 24
click at [719, 297] on button "09:00 AM" at bounding box center [701, 295] width 132 height 24
click at [823, 294] on button "6:00 PM" at bounding box center [841, 295] width 132 height 24
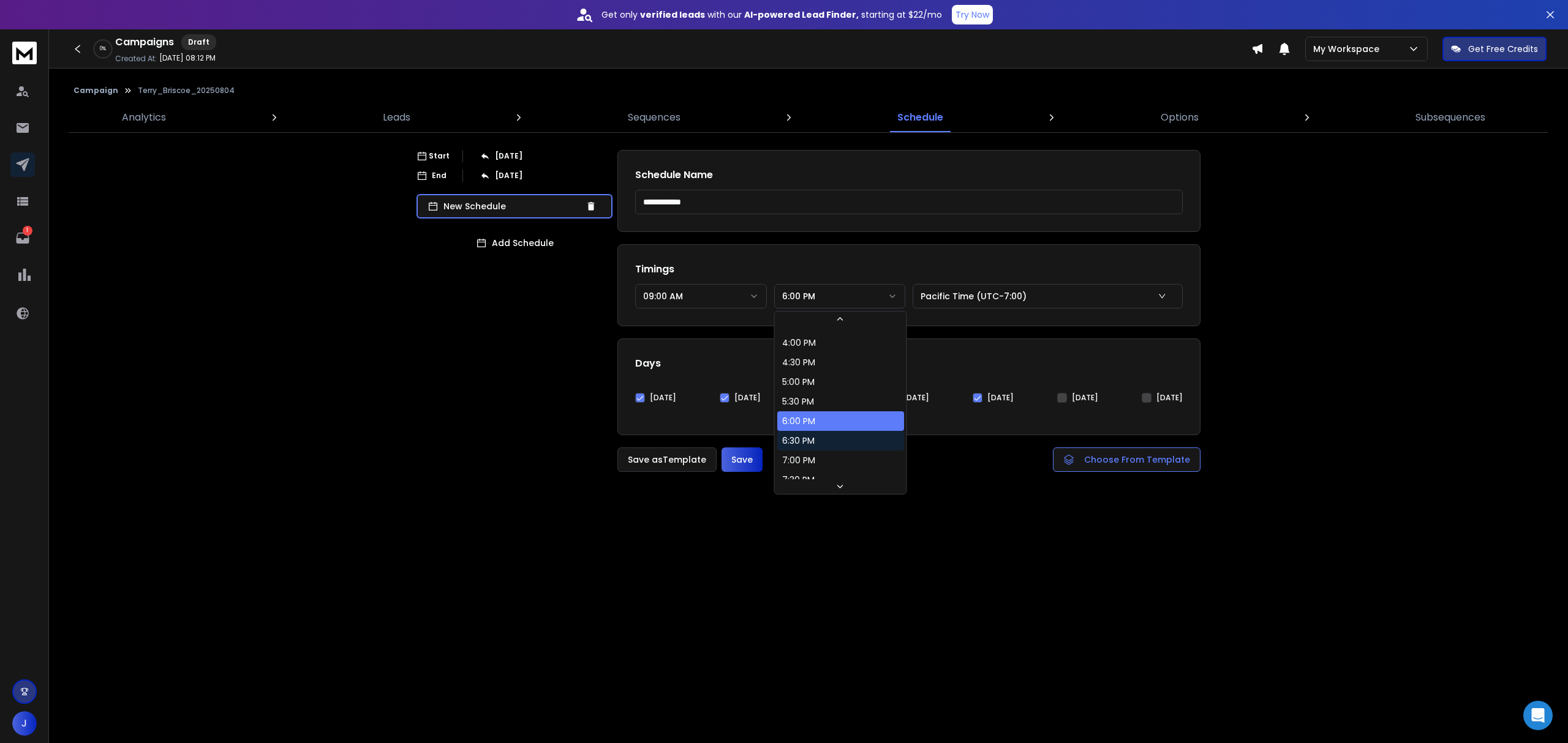
scroll to position [250, 0]
select select "********"
drag, startPoint x: 816, startPoint y: 454, endPoint x: 786, endPoint y: 398, distance: 63.5
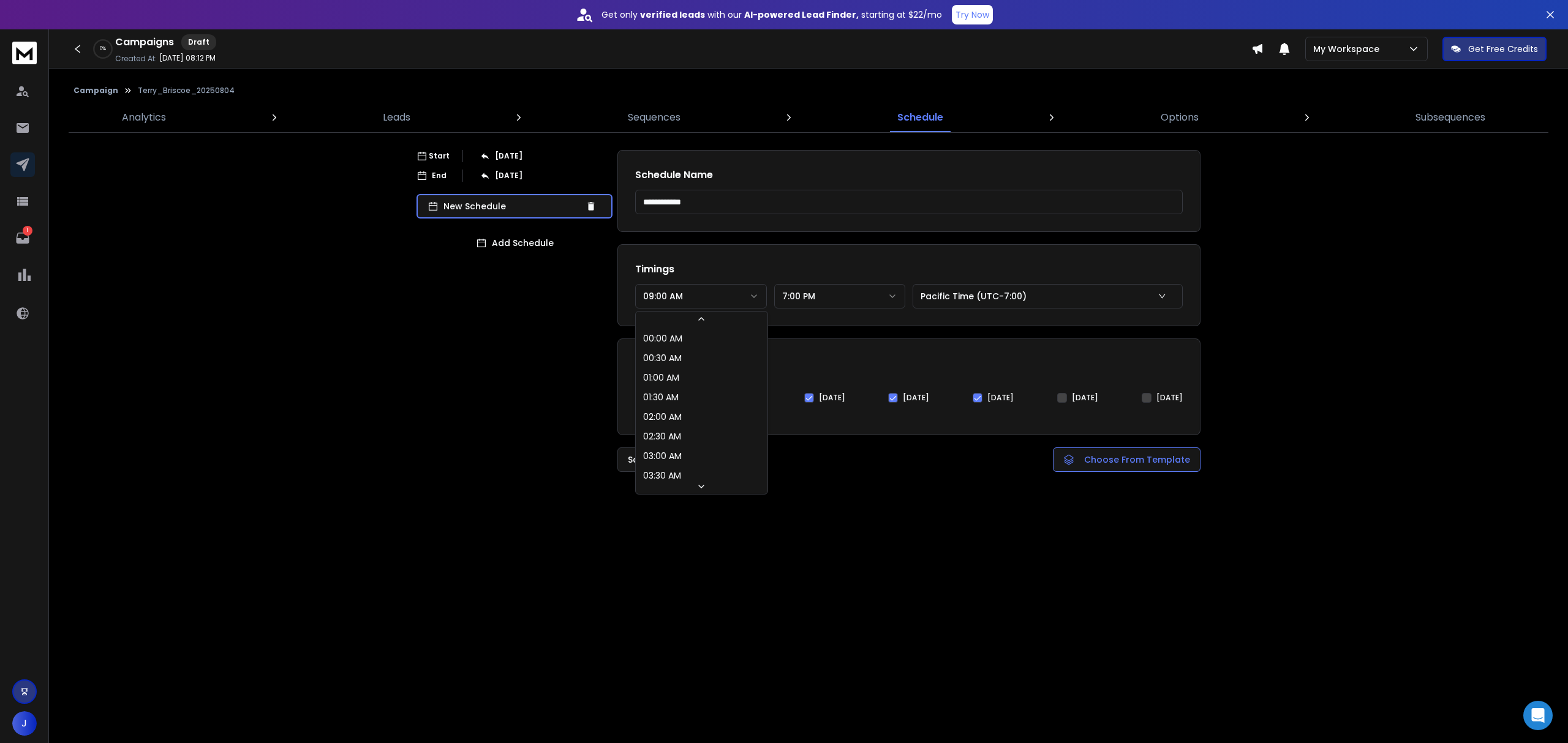
click at [718, 291] on button "09:00 AM" at bounding box center [701, 295] width 132 height 24
drag, startPoint x: 967, startPoint y: 265, endPoint x: 956, endPoint y: 291, distance: 28.2
click at [967, 266] on h1 "Timings" at bounding box center [909, 269] width 548 height 14
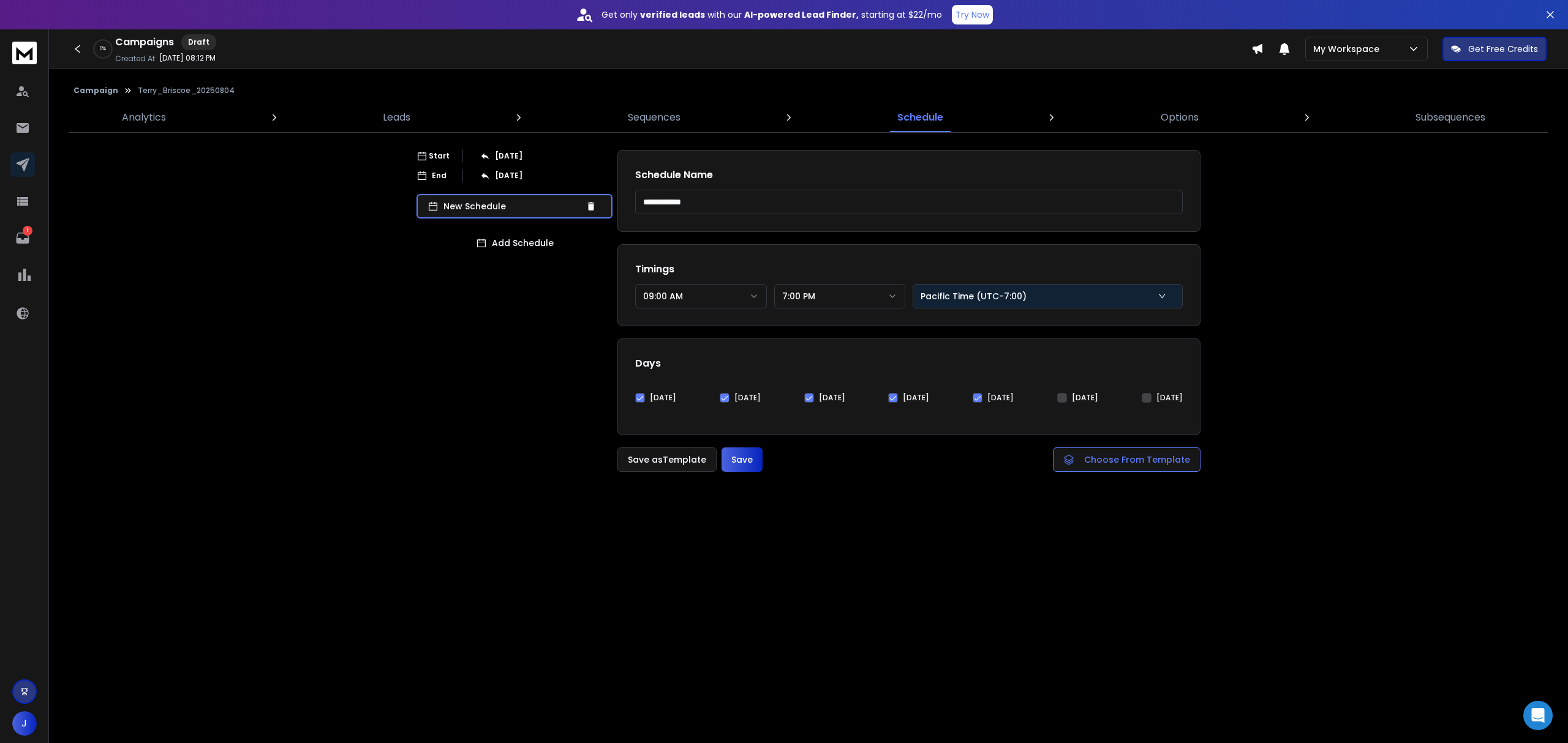
click at [952, 296] on p "Pacific Time (UTC-7:00)" at bounding box center [976, 296] width 111 height 12
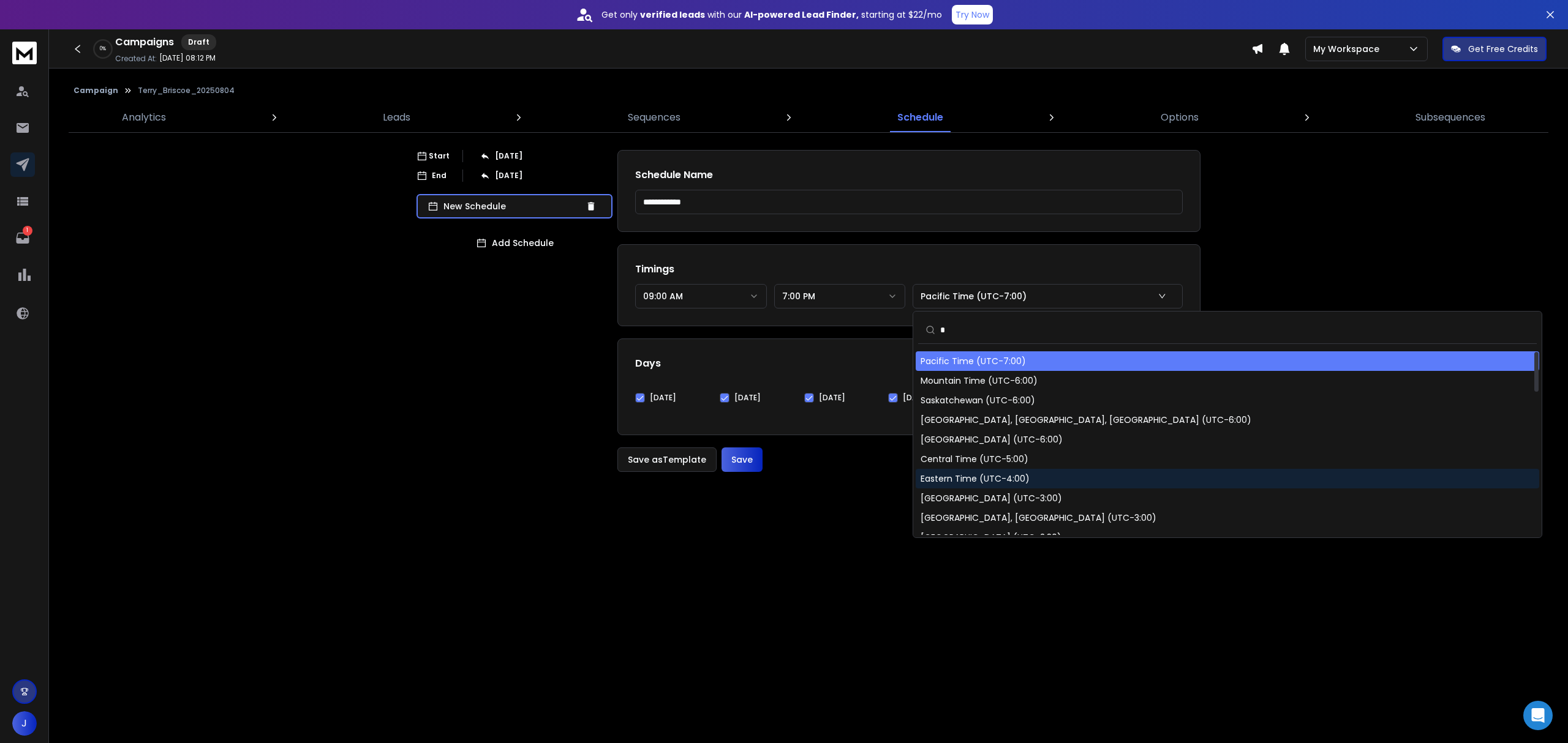
type input "*"
click at [974, 475] on div "Eastern Time (UTC-4:00)" at bounding box center [975, 479] width 109 height 12
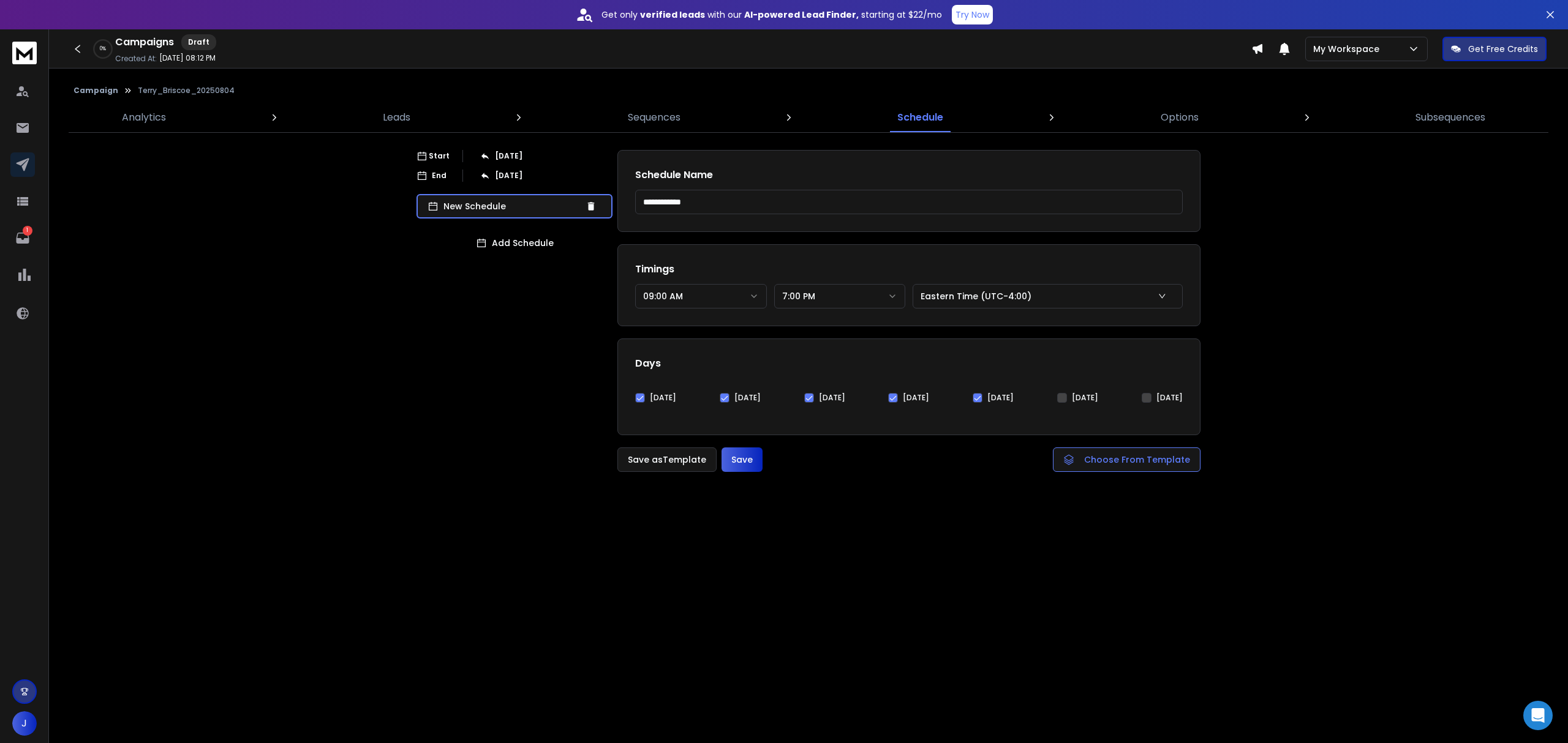
click at [880, 462] on div "Save as Template Save Choose From Template" at bounding box center [908, 459] width 583 height 24
click at [744, 462] on button "Save" at bounding box center [743, 459] width 41 height 24
click at [1175, 113] on p "Options" at bounding box center [1180, 118] width 38 height 14
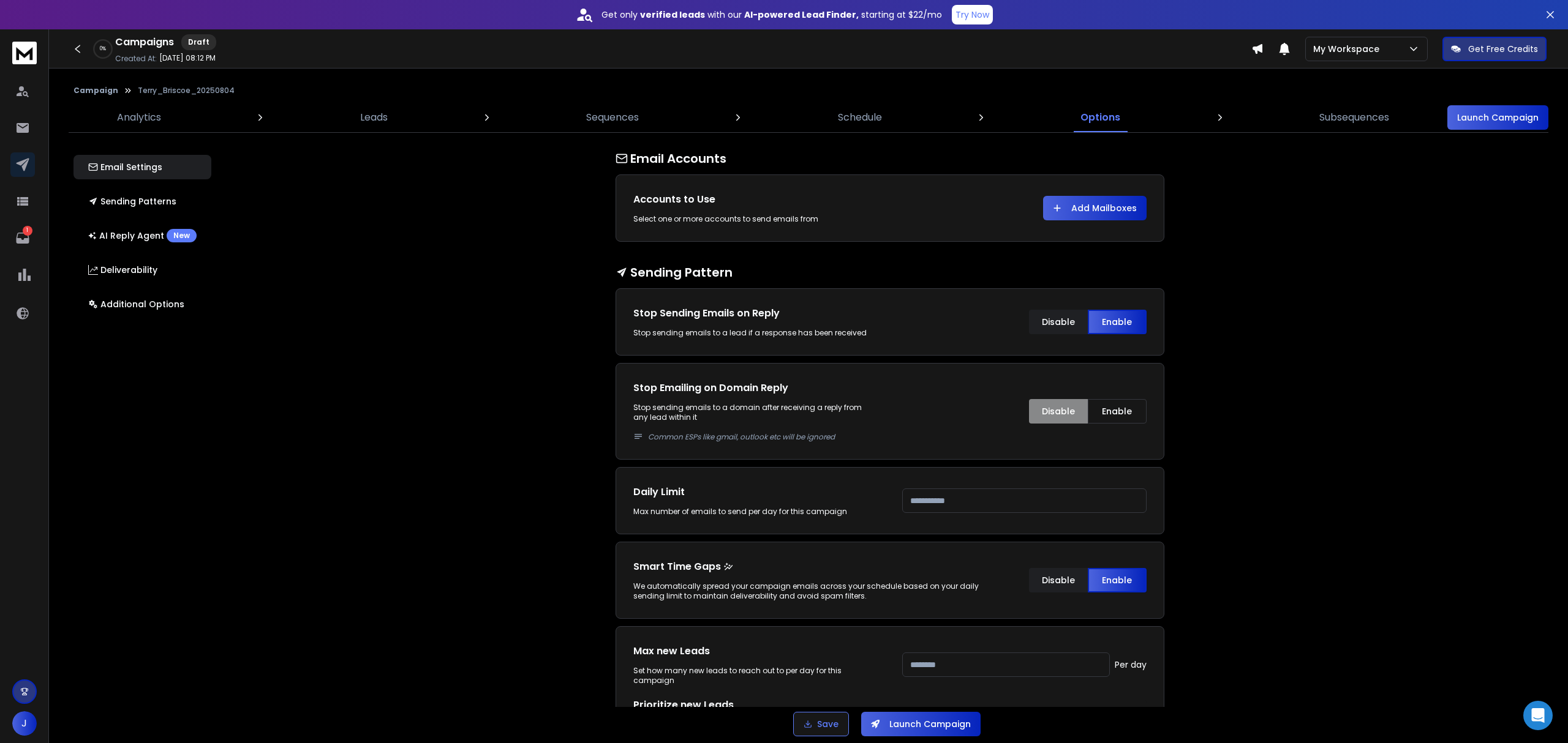
click at [1083, 204] on button "Add Mailboxes" at bounding box center [1095, 208] width 104 height 24
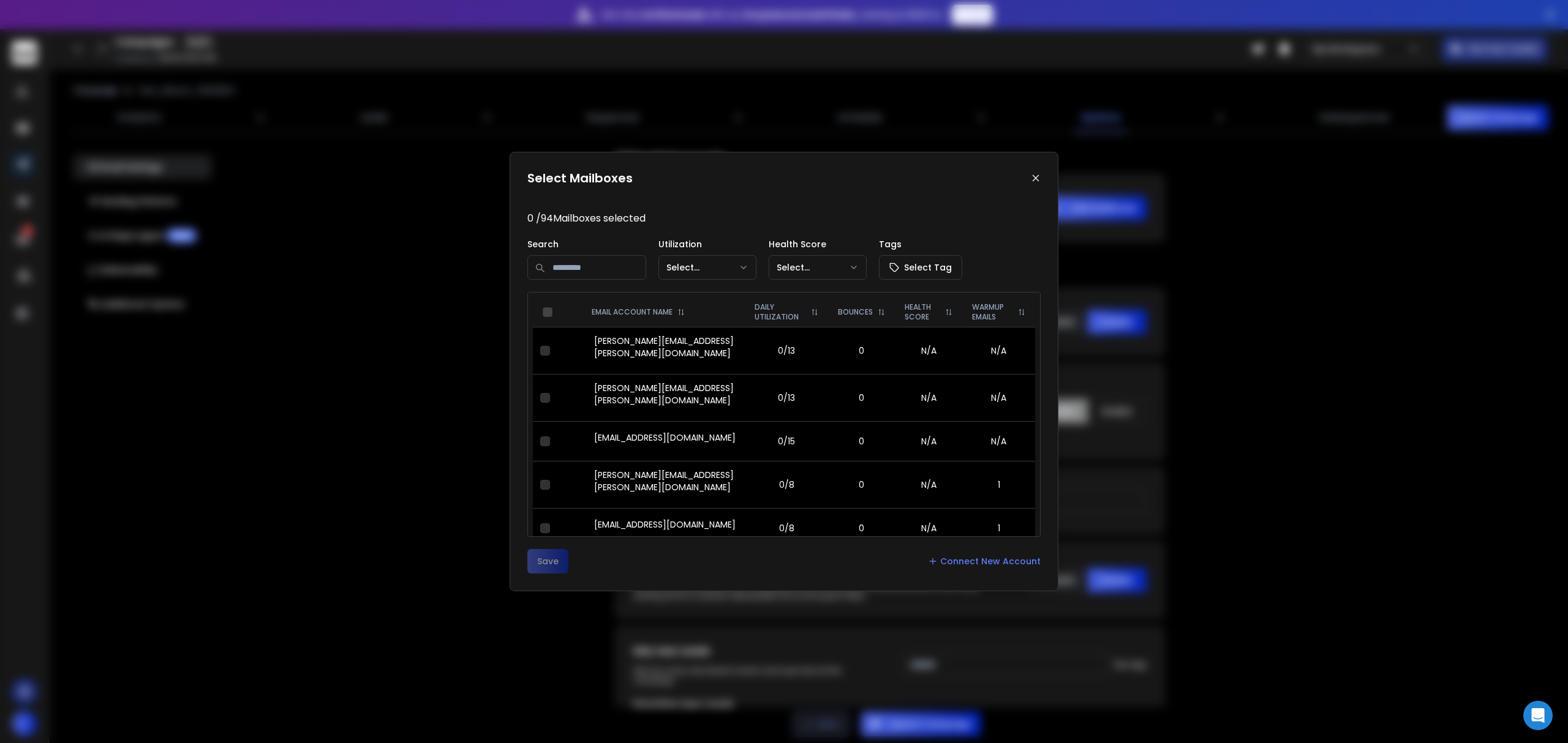
click at [577, 268] on input at bounding box center [586, 267] width 119 height 24
type input "*****"
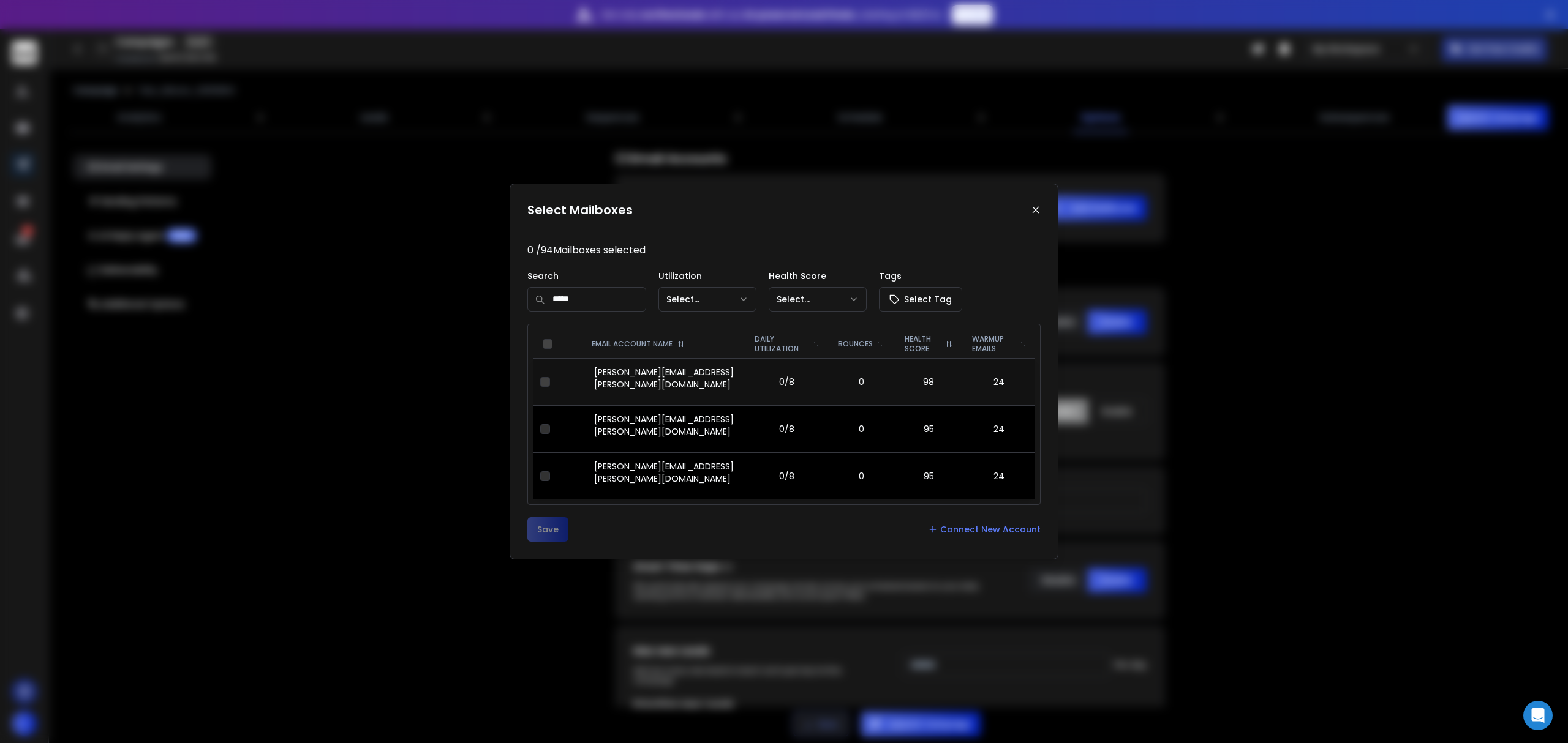
click at [547, 387] on button "button" at bounding box center [544, 382] width 10 height 10
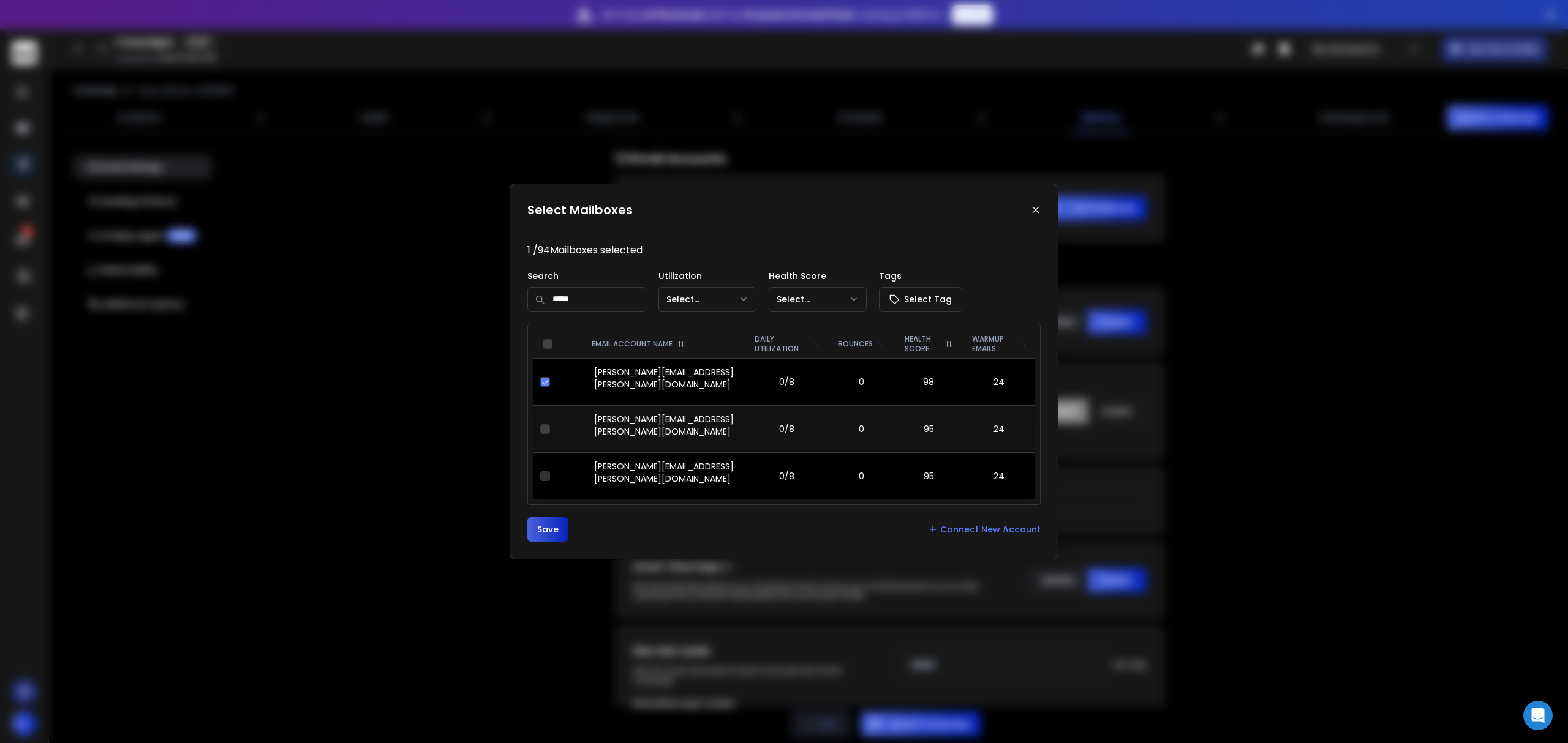
drag, startPoint x: 545, startPoint y: 433, endPoint x: 553, endPoint y: 443, distance: 12.8
click at [546, 435] on td at bounding box center [557, 429] width 49 height 47
click at [549, 425] on button "button" at bounding box center [544, 429] width 10 height 10
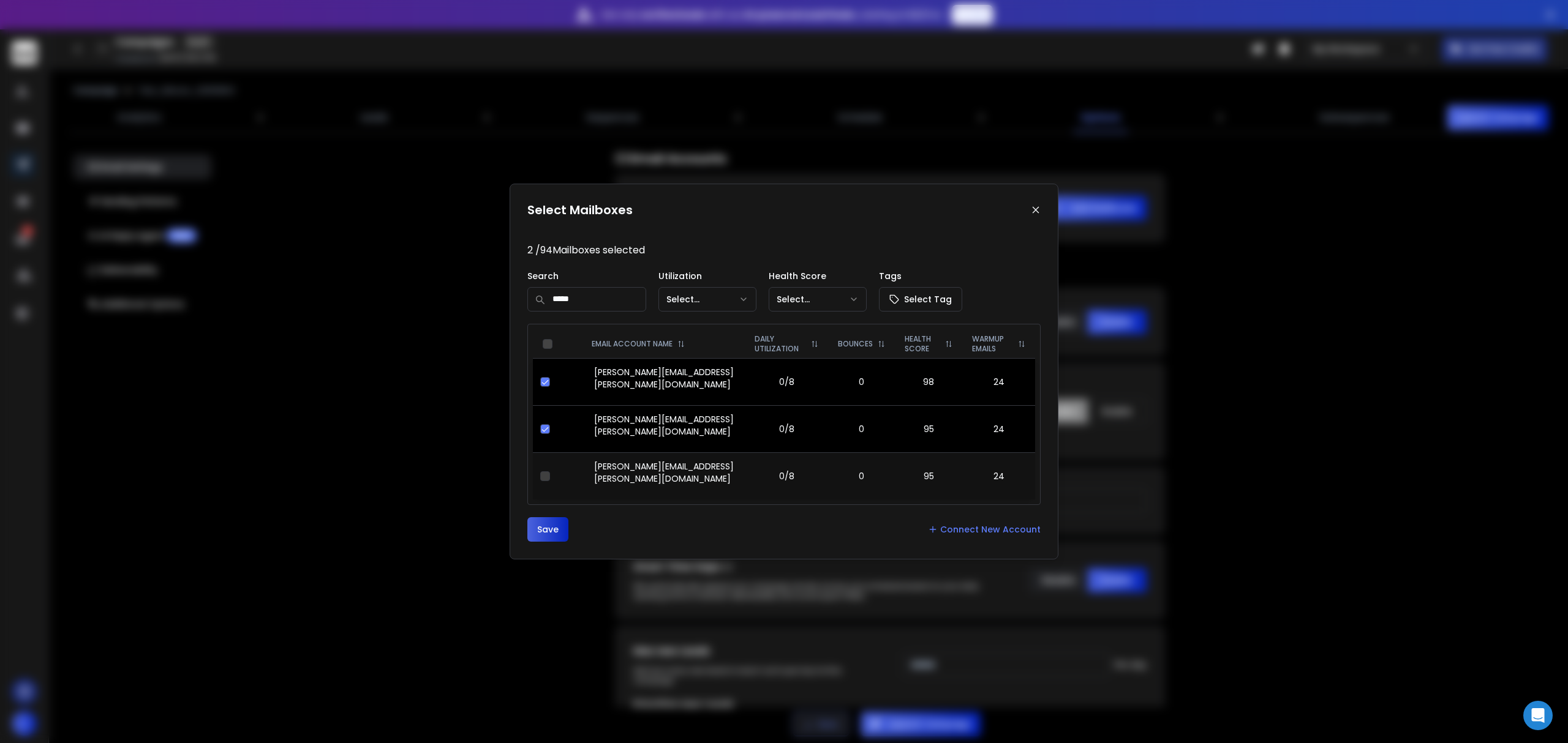
click at [543, 472] on button "button" at bounding box center [544, 476] width 10 height 10
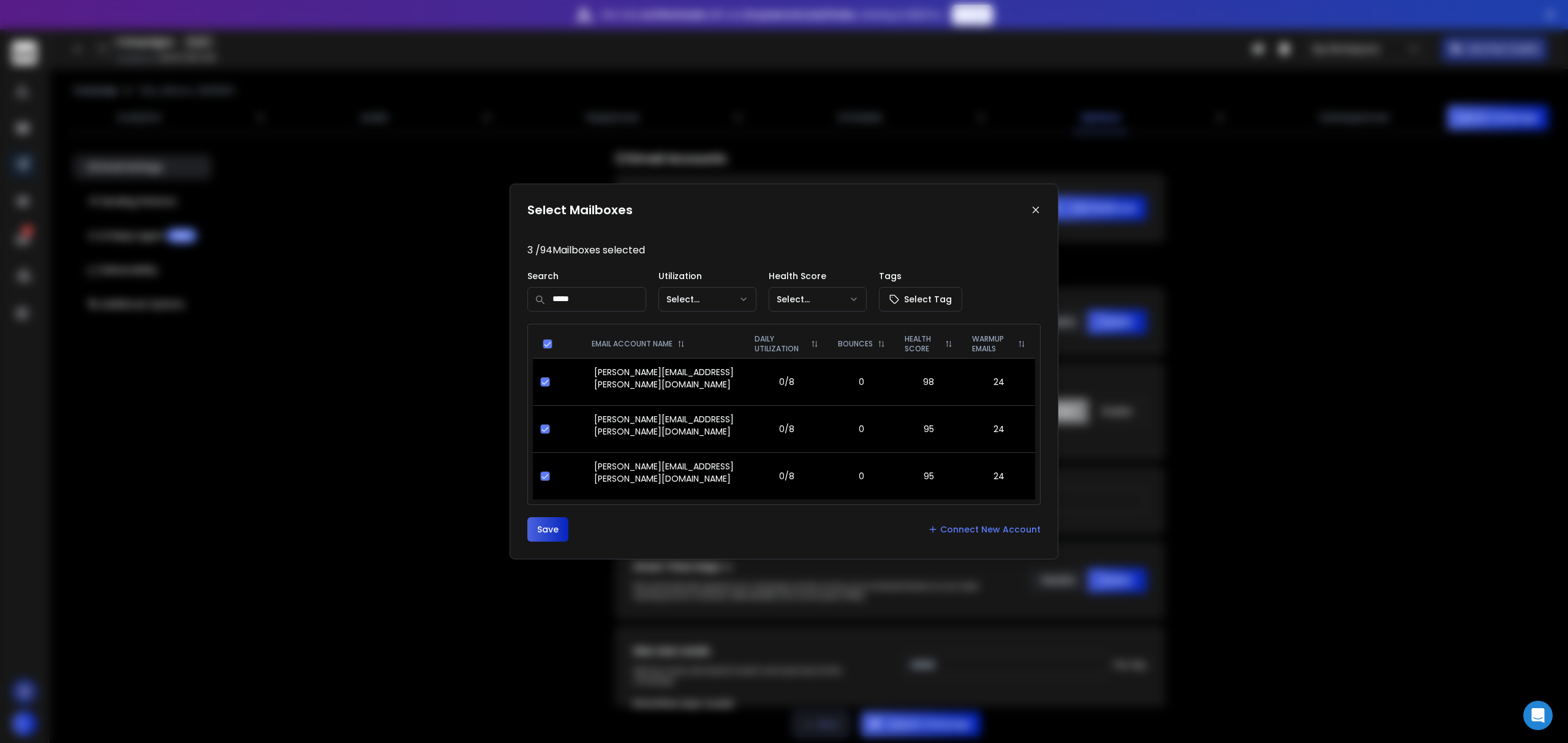
click at [718, 219] on div "Select Mailboxes" at bounding box center [784, 210] width 513 height 17
click at [545, 517] on button "Save" at bounding box center [548, 529] width 41 height 24
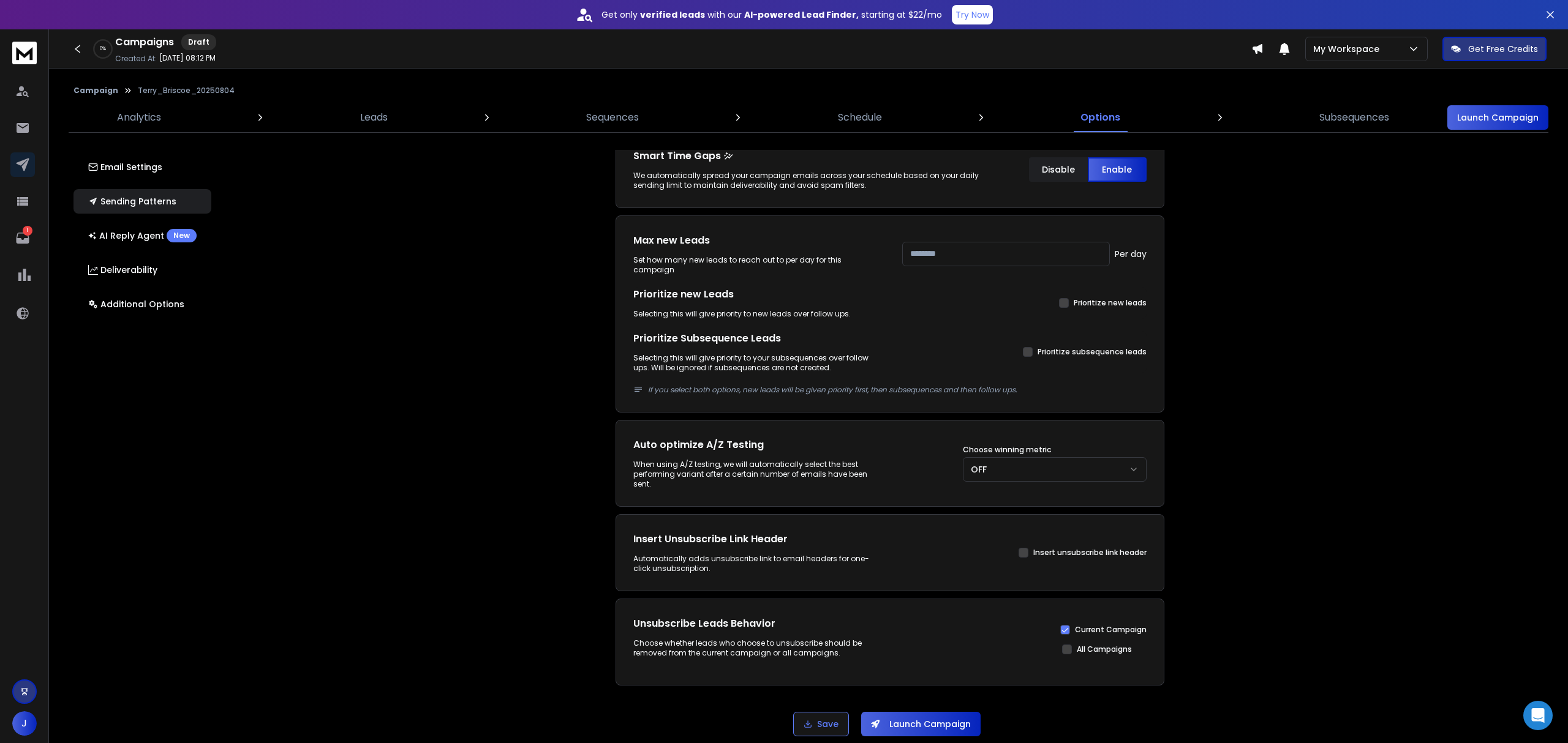
scroll to position [563, 0]
click at [1062, 301] on button "Prioritize new leads" at bounding box center [1064, 301] width 10 height 10
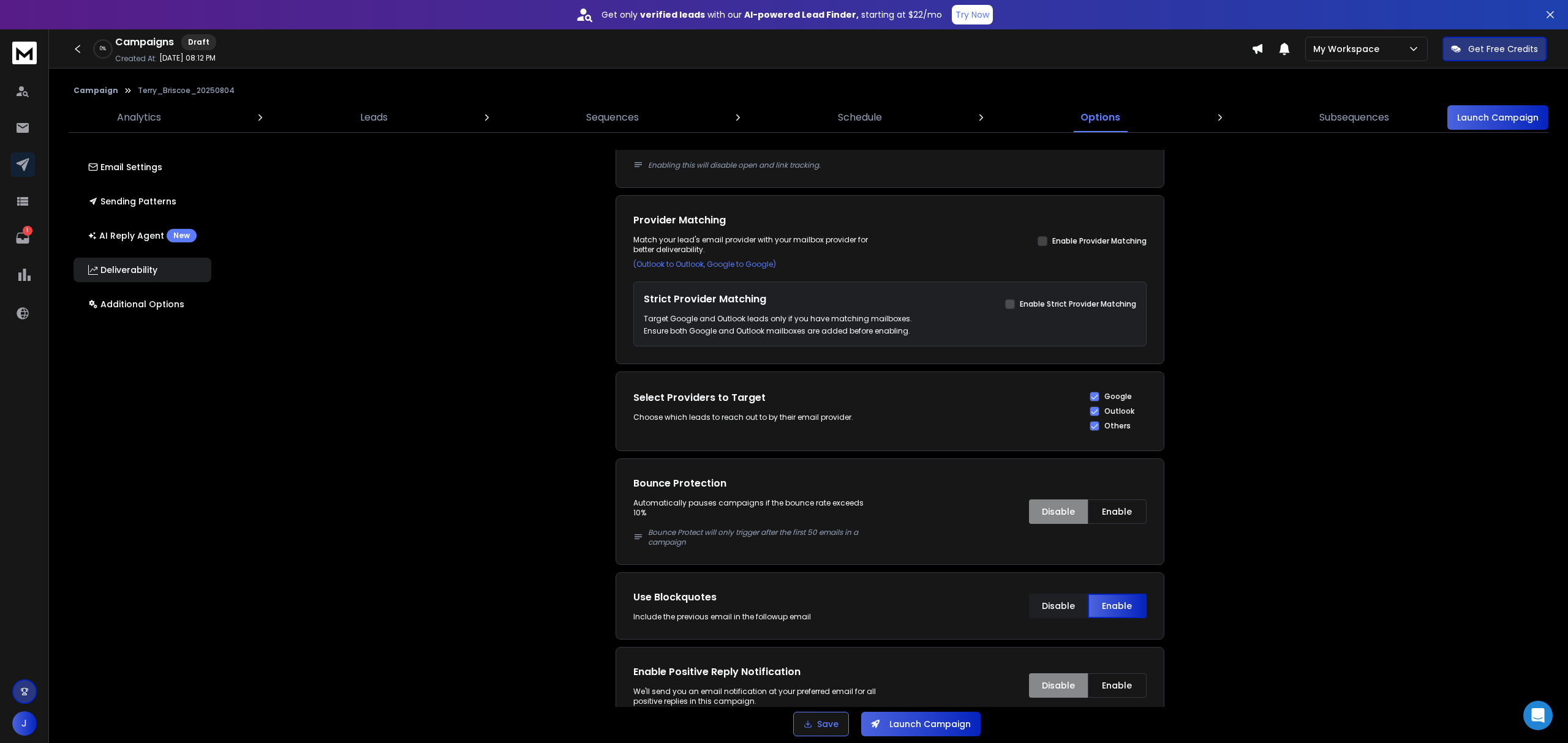
scroll to position [1496, 0]
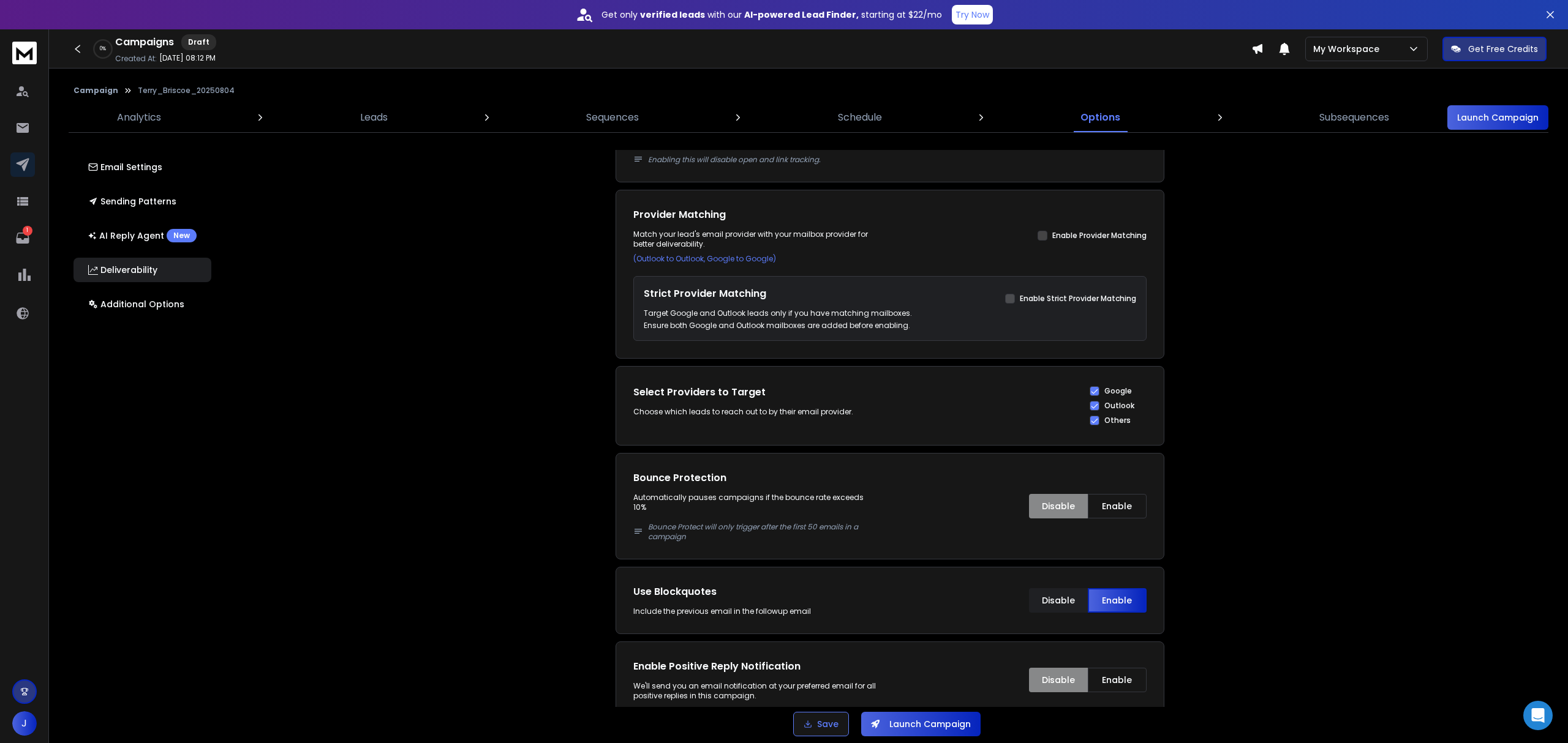
drag, startPoint x: 1040, startPoint y: 587, endPoint x: 929, endPoint y: 585, distance: 111.0
click at [1039, 589] on button "Disable" at bounding box center [1058, 600] width 59 height 24
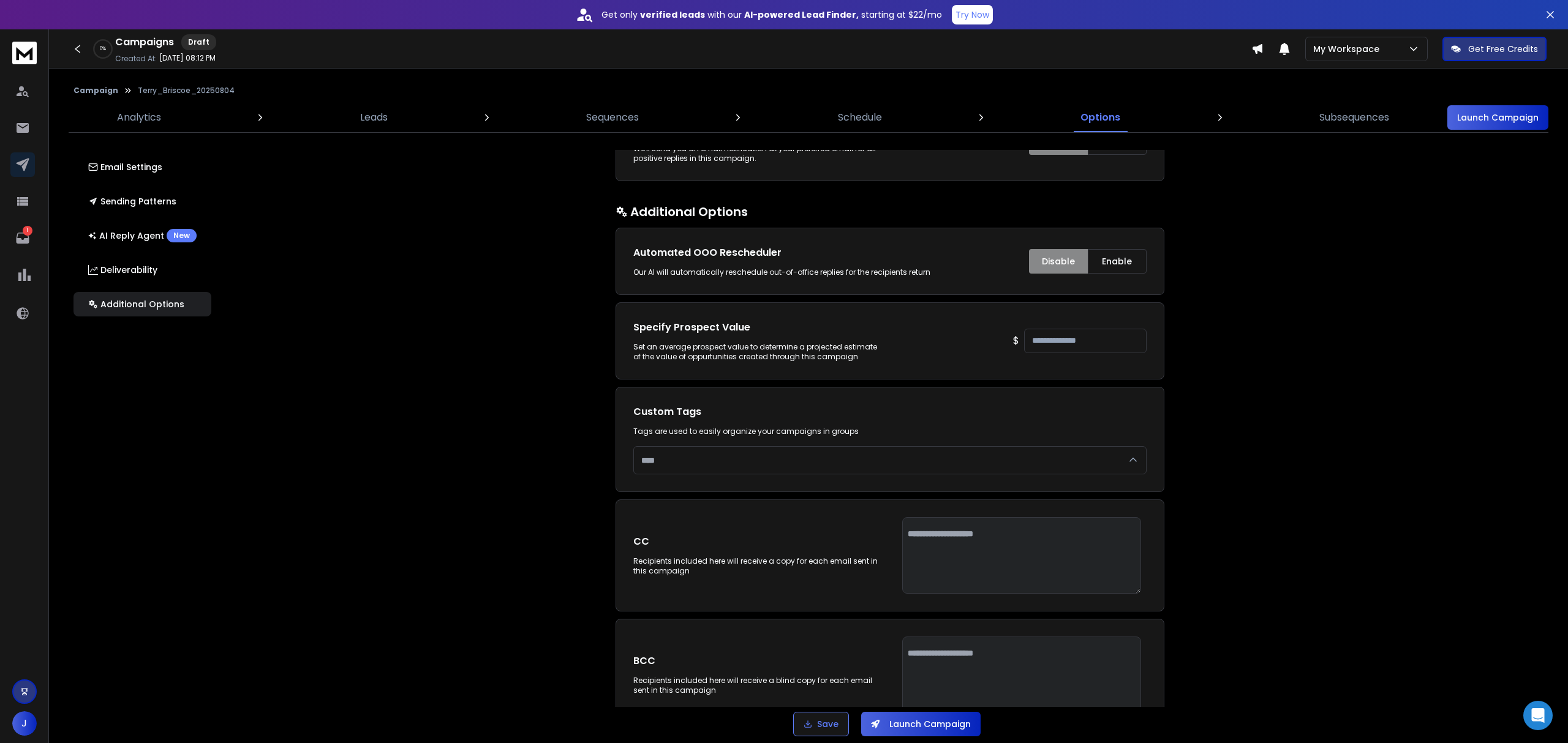
scroll to position [2054, 0]
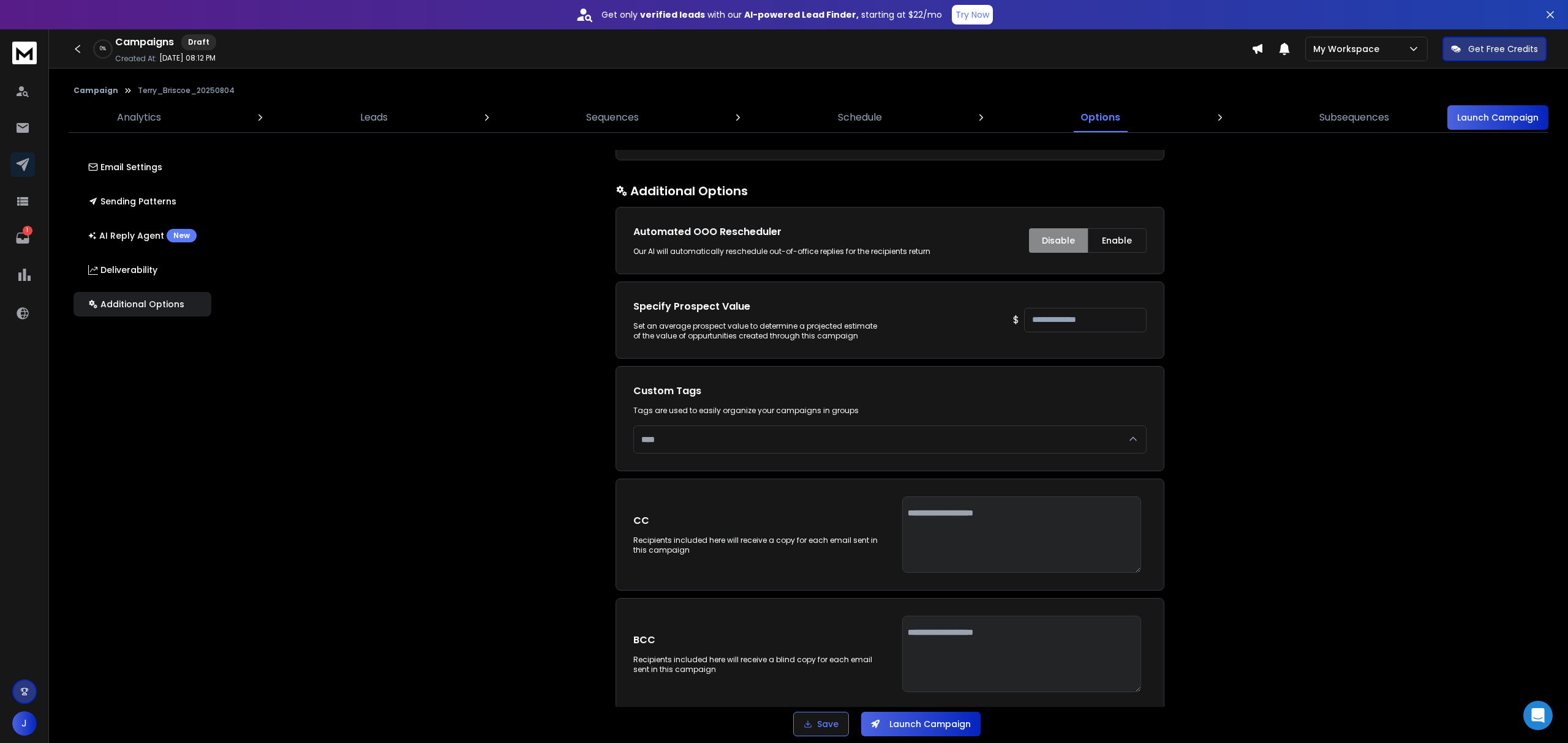
click at [832, 724] on button "Save" at bounding box center [821, 723] width 55 height 24
click at [353, 267] on div "Email Accounts Accounts to Use Select one or more accounts to send emails from …" at bounding box center [897, 428] width 1332 height 557
drag, startPoint x: 477, startPoint y: 322, endPoint x: 483, endPoint y: 309, distance: 14.3
click at [479, 321] on div "Email Accounts Accounts to Use Select one or more accounts to send emails from …" at bounding box center [897, 428] width 1332 height 557
drag, startPoint x: 410, startPoint y: 295, endPoint x: 425, endPoint y: 178, distance: 118.0
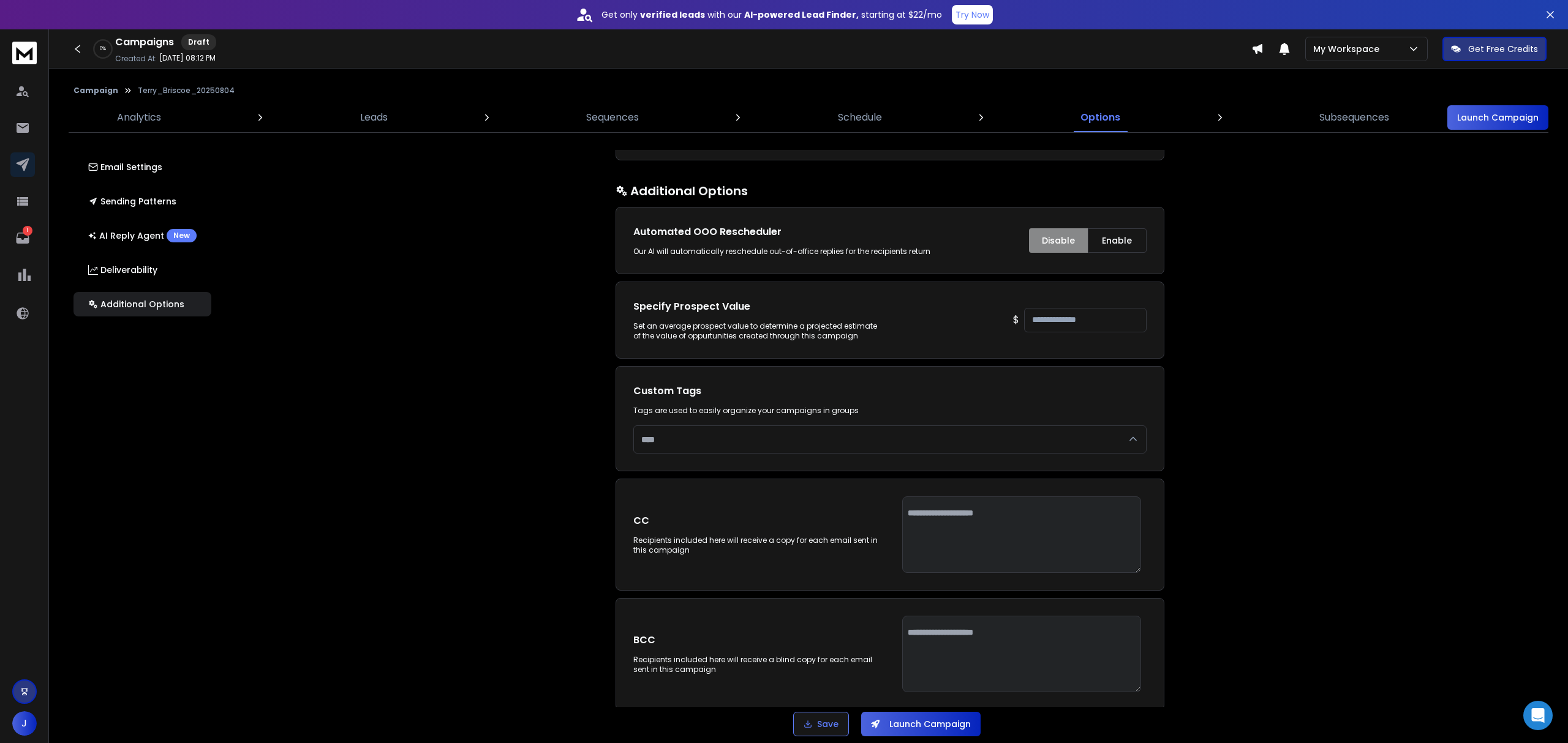
click at [410, 295] on div "Email Accounts Accounts to Use Select one or more accounts to send emails from …" at bounding box center [897, 428] width 1332 height 557
drag, startPoint x: 381, startPoint y: 246, endPoint x: 402, endPoint y: 229, distance: 27.0
click at [381, 246] on div "Email Accounts Accounts to Use Select one or more accounts to send emails from …" at bounding box center [897, 428] width 1332 height 557
click at [385, 117] on p "Leads" at bounding box center [374, 118] width 28 height 14
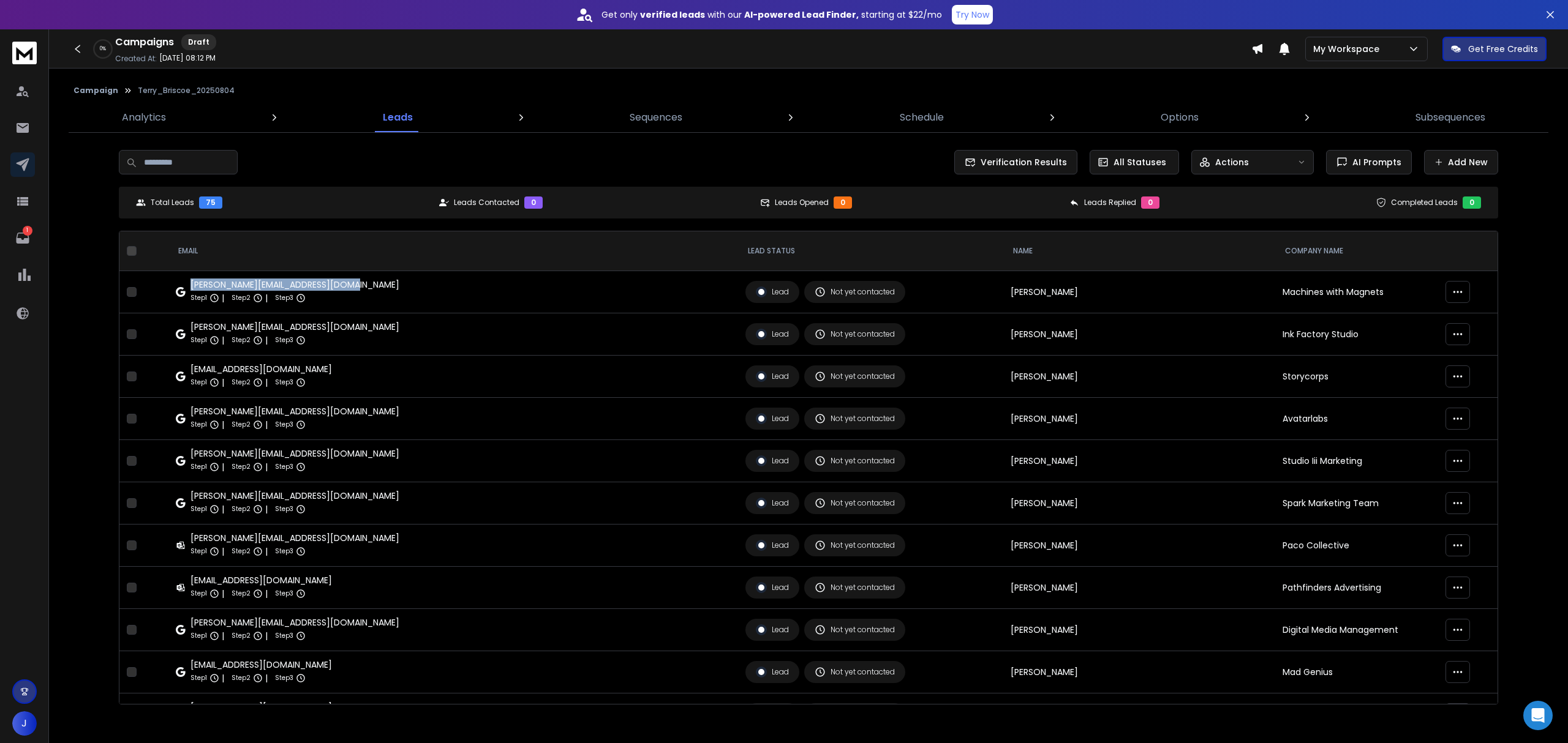
drag, startPoint x: 187, startPoint y: 281, endPoint x: 361, endPoint y: 284, distance: 174.0
click at [361, 284] on div "[PERSON_NAME][EMAIL_ADDRESS][DOMAIN_NAME] Step 1 | Step 2 | Step 3" at bounding box center [453, 292] width 555 height 27
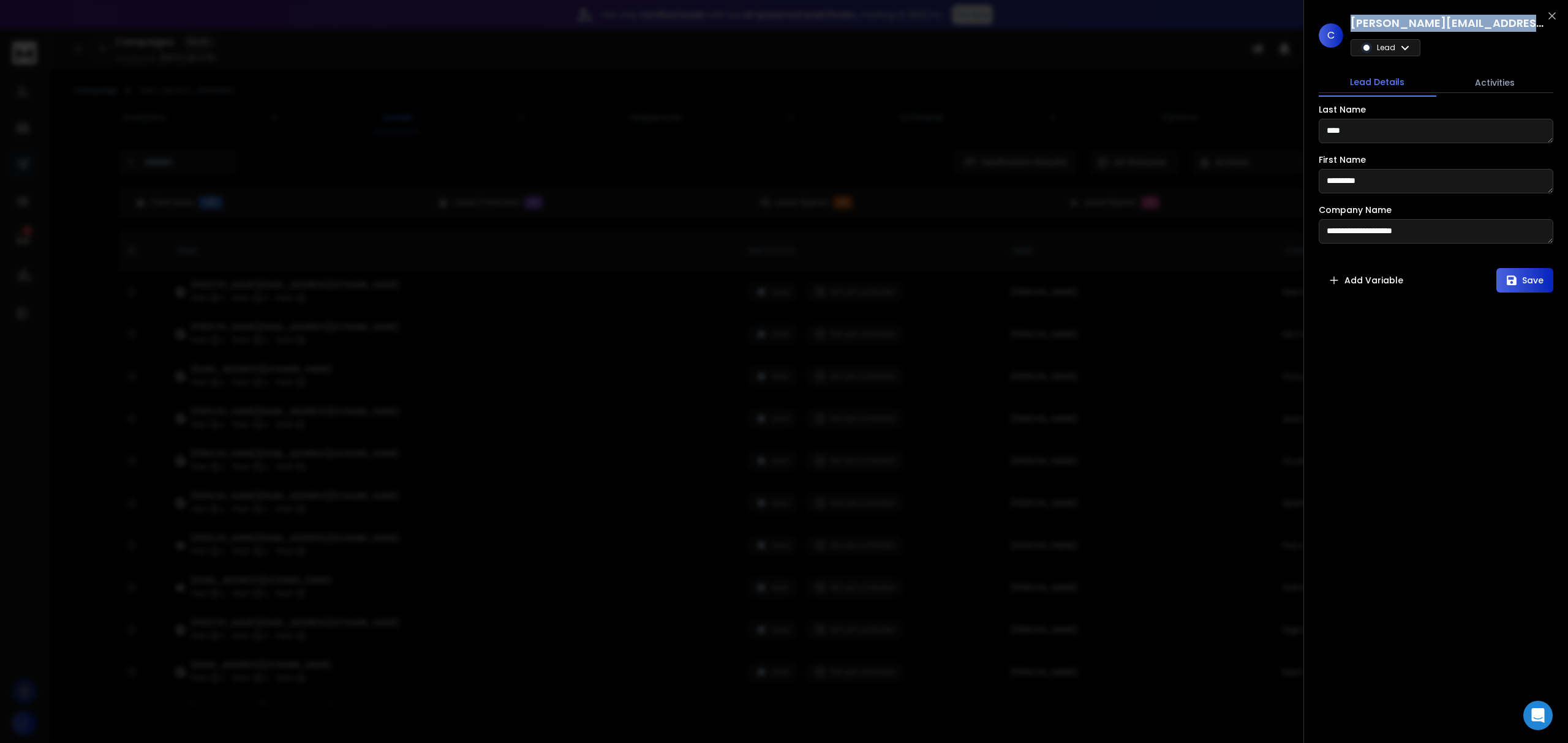
drag, startPoint x: 1351, startPoint y: 23, endPoint x: 1561, endPoint y: 35, distance: 210.3
click at [1564, 34] on div "**********" at bounding box center [1436, 371] width 265 height 743
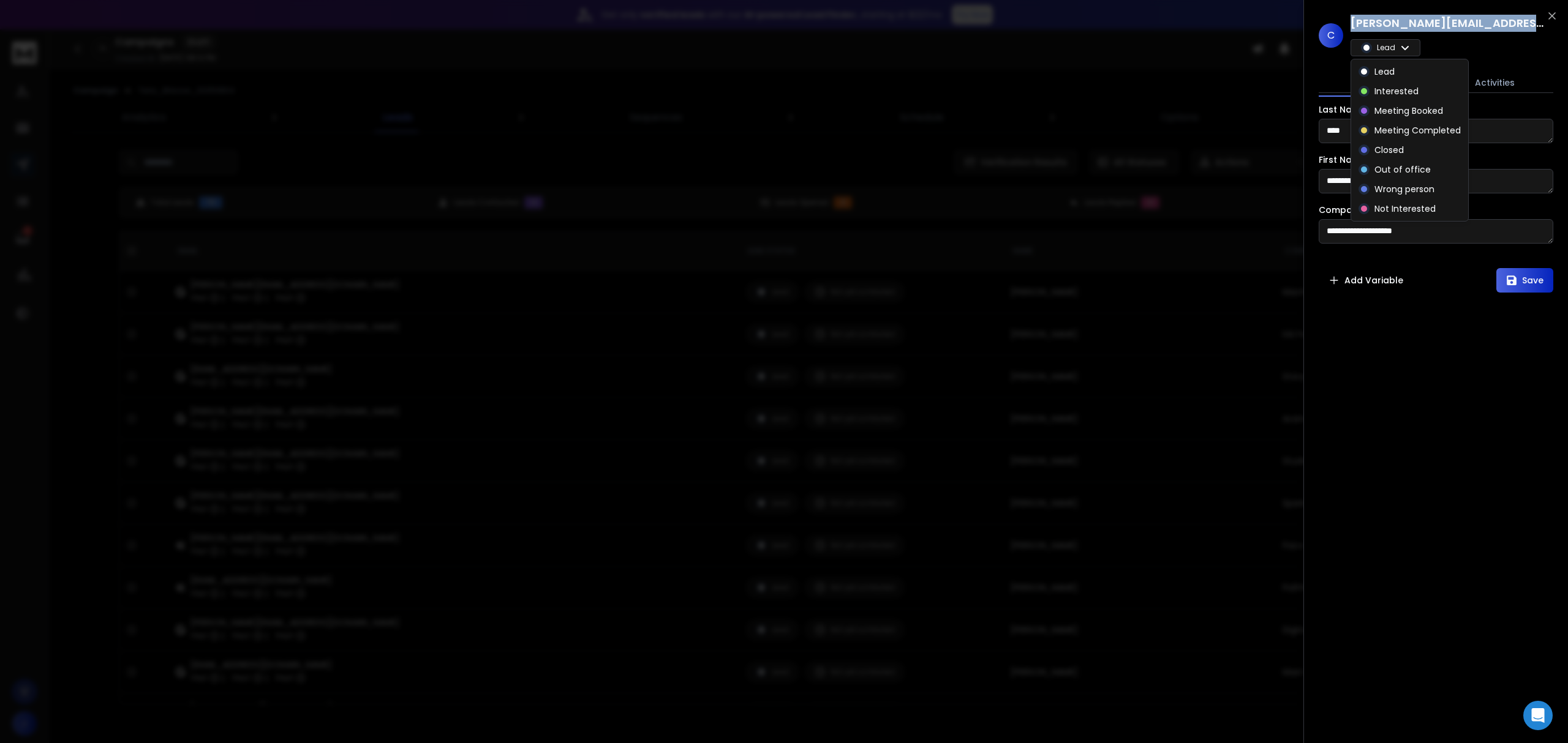
click at [1466, 48] on body "Get only verified leads with our AI-powered Lead Finder, starting at $22/mo Try…" at bounding box center [784, 371] width 1568 height 743
click at [1481, 47] on div at bounding box center [784, 371] width 1568 height 743
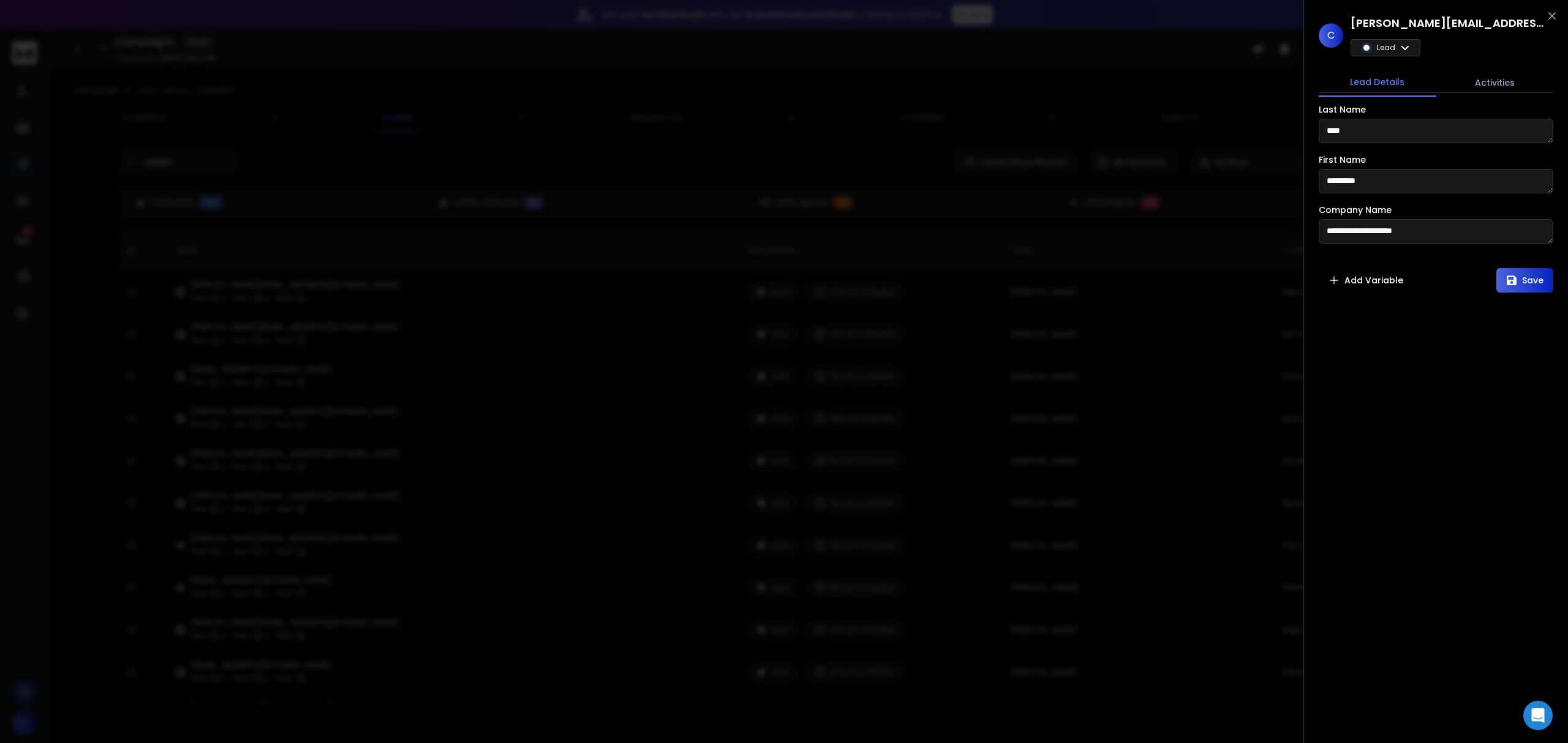
drag, startPoint x: 1428, startPoint y: 315, endPoint x: 1456, endPoint y: 175, distance: 142.8
click at [1426, 297] on div "**********" at bounding box center [1436, 371] width 265 height 743
click at [1483, 79] on button "Activities" at bounding box center [1496, 83] width 118 height 27
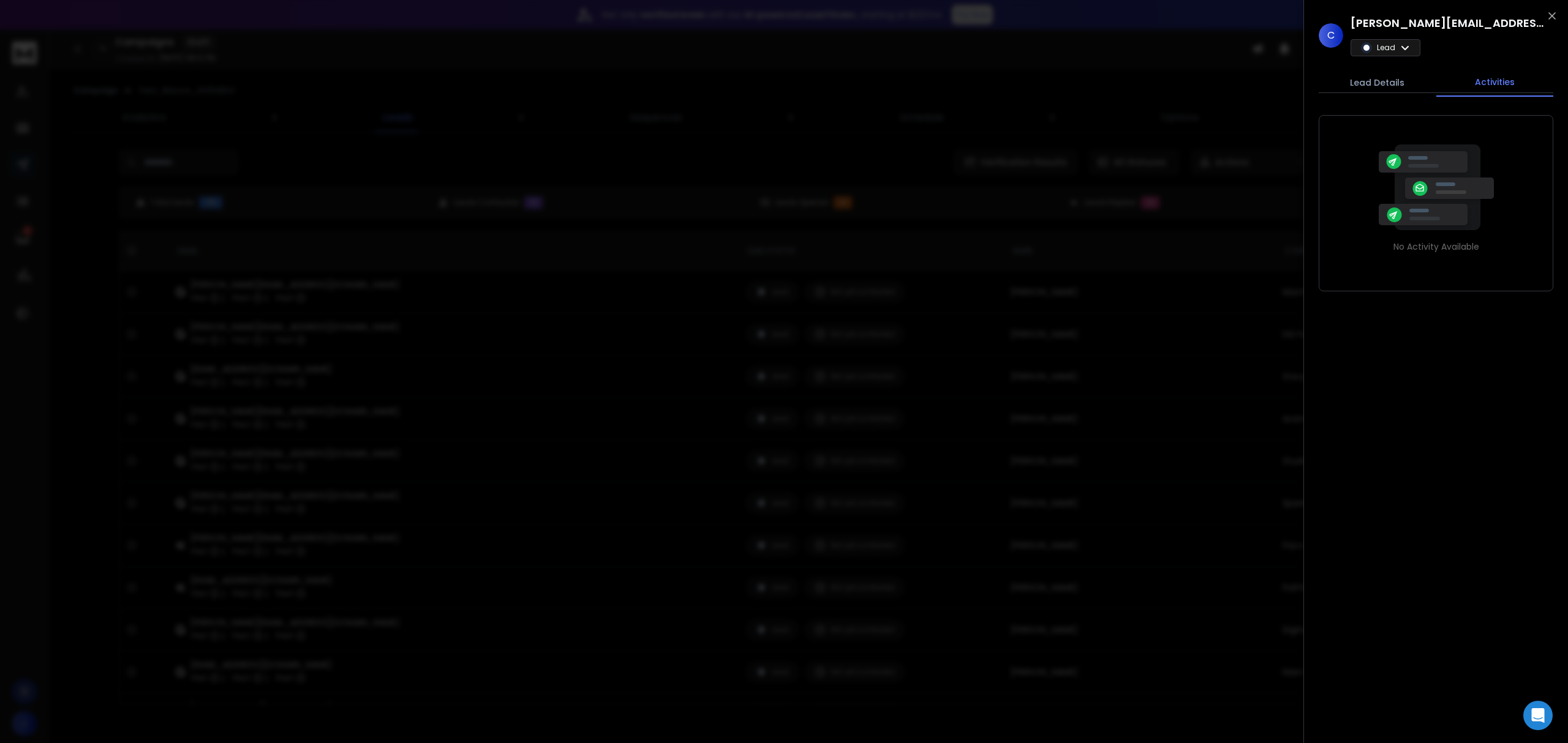
click at [1374, 83] on button "Lead Details" at bounding box center [1378, 83] width 118 height 27
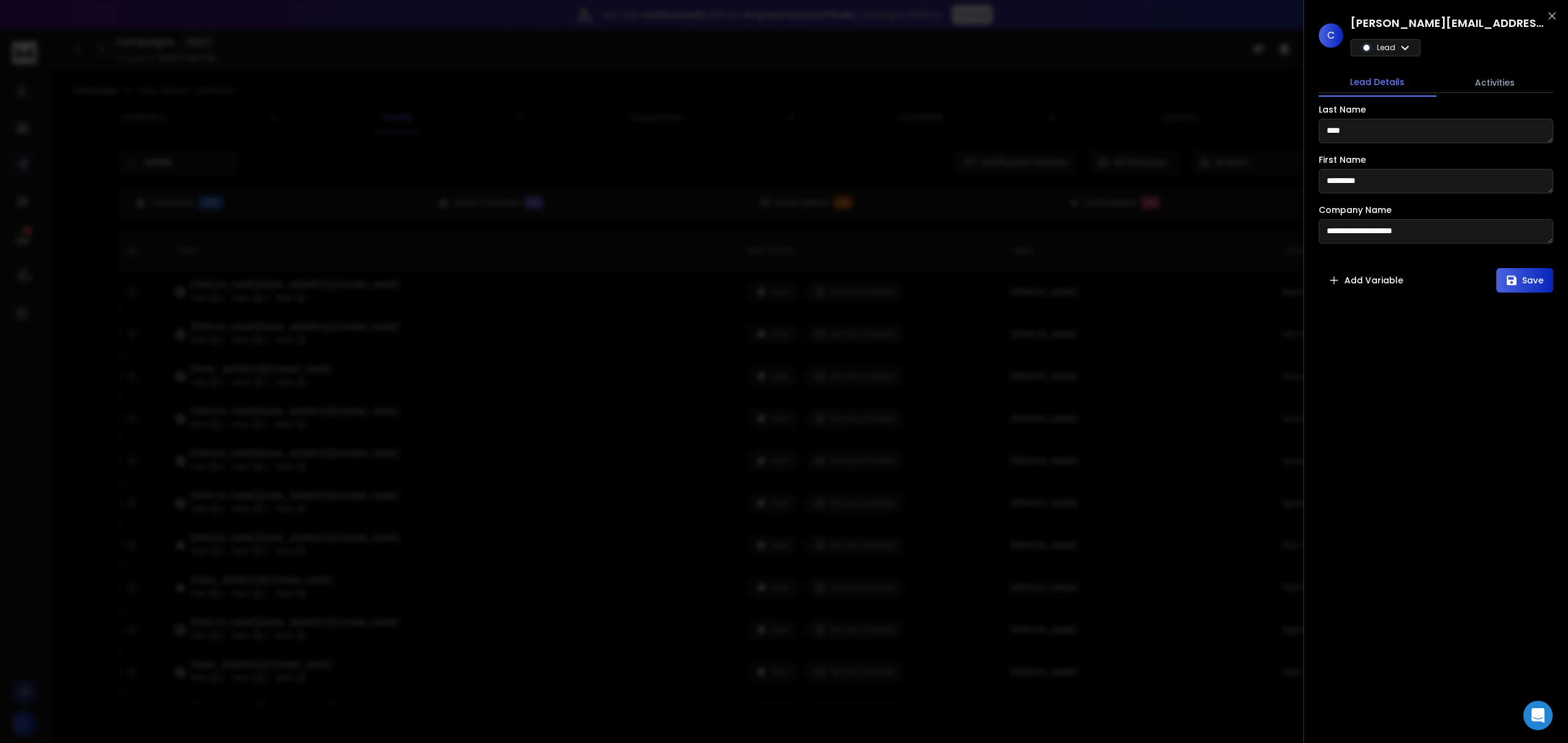
click at [453, 258] on div at bounding box center [784, 371] width 1568 height 743
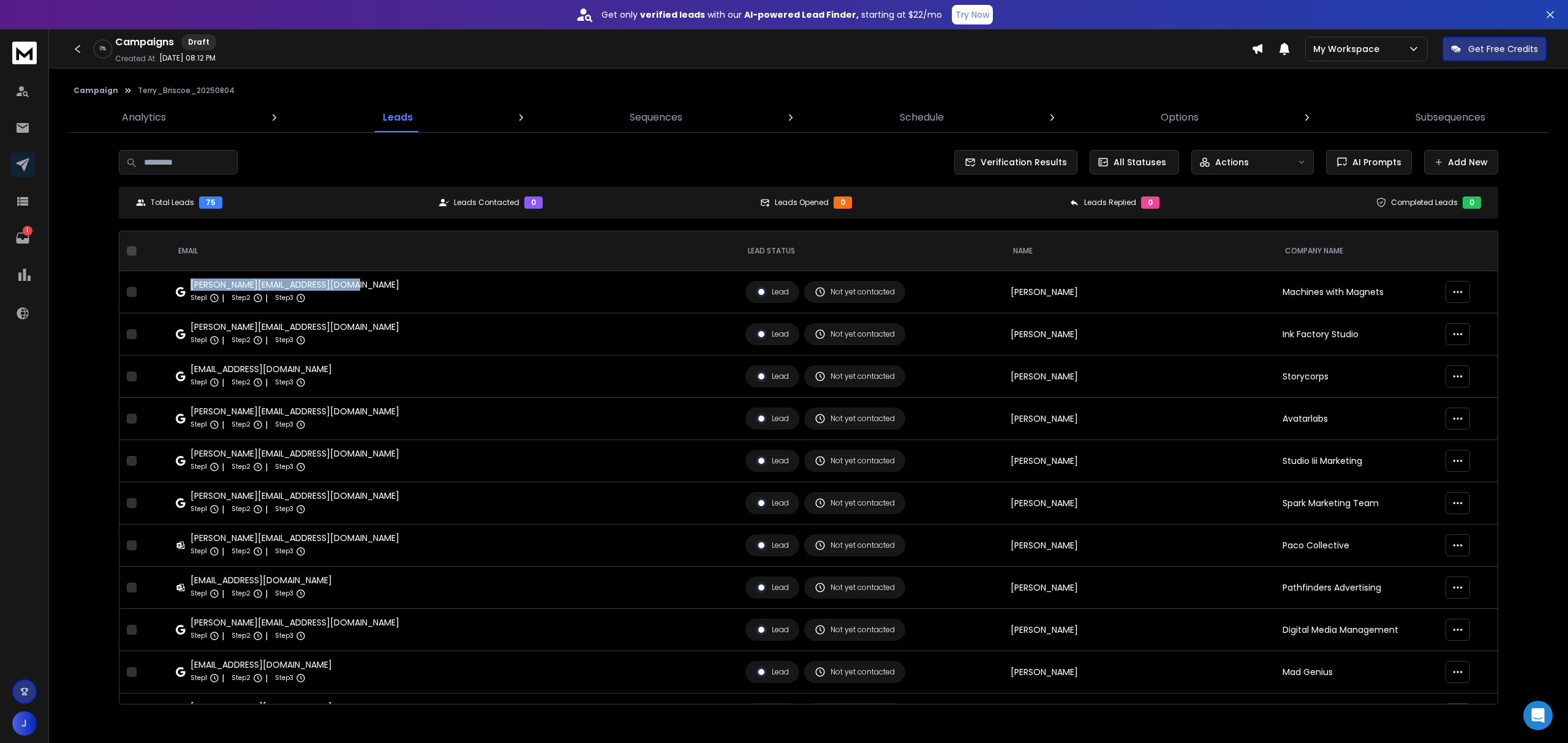
copy div "[PERSON_NAME][EMAIL_ADDRESS][DOMAIN_NAME]"
drag, startPoint x: 366, startPoint y: 284, endPoint x: 180, endPoint y: 277, distance: 186.1
click at [180, 277] on td "[PERSON_NAME][EMAIL_ADDRESS][DOMAIN_NAME] Step 1 | Step 2 | Step 3" at bounding box center [453, 292] width 569 height 42
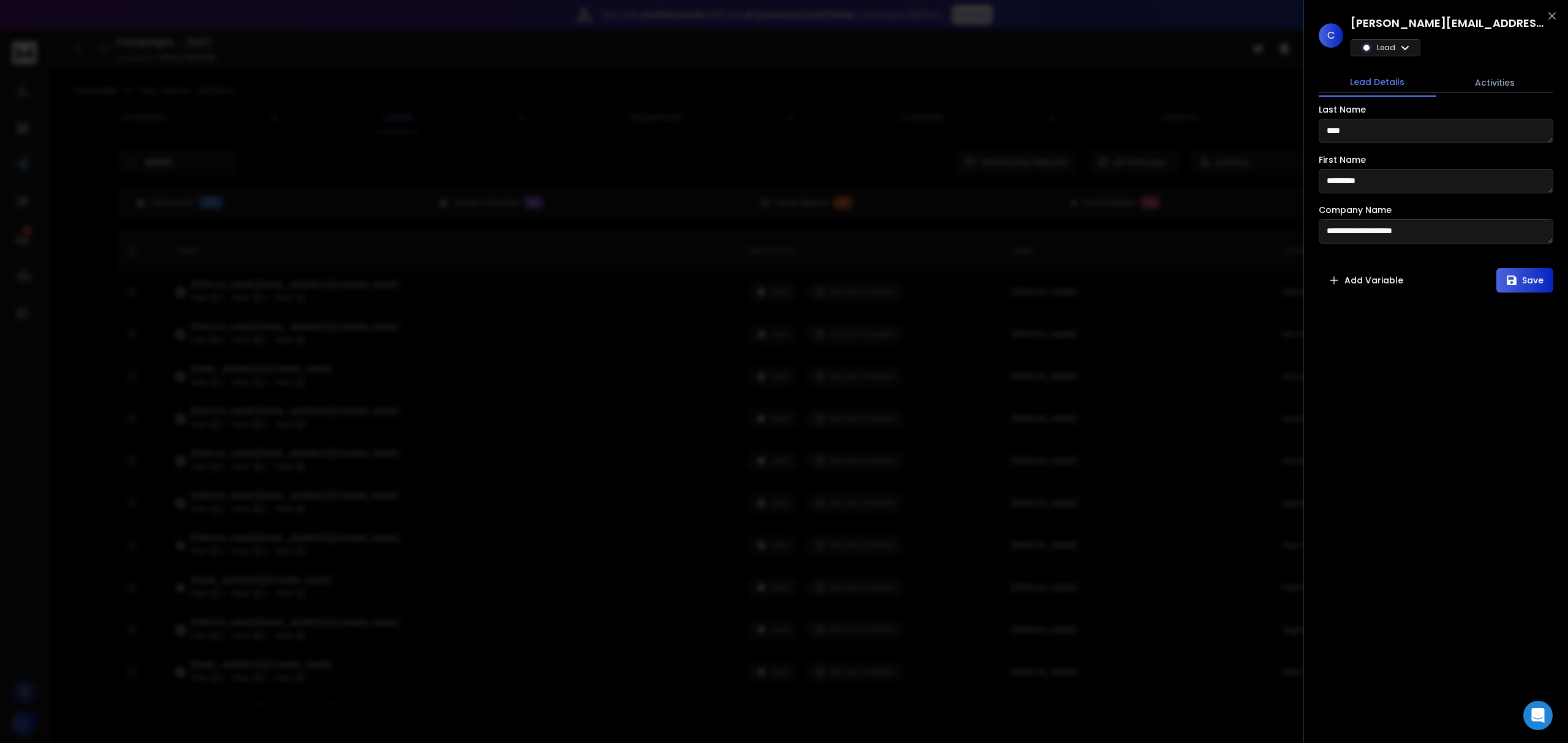
click at [589, 77] on div at bounding box center [784, 371] width 1568 height 743
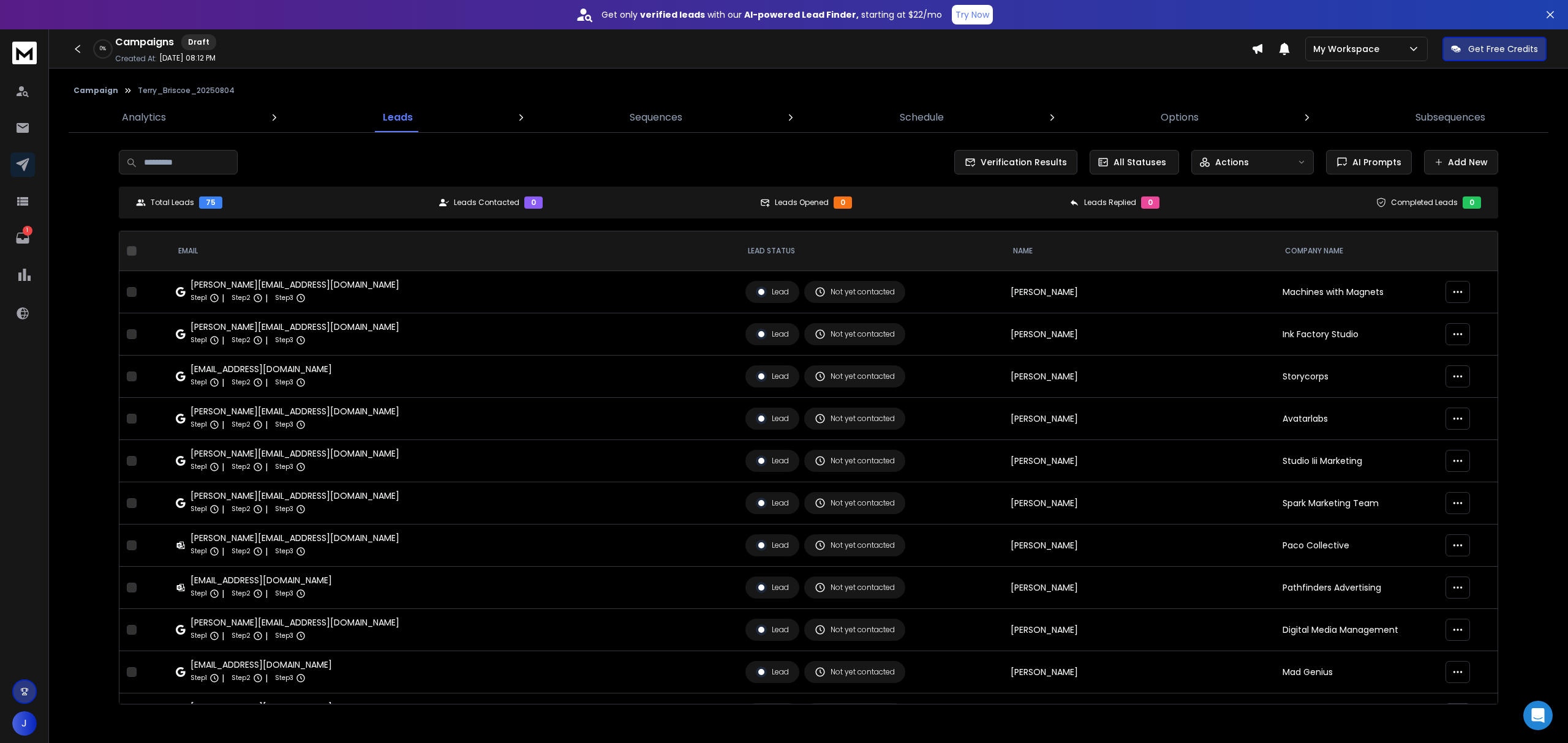
click at [343, 85] on div "Campaign Terry_Briscoe_20250804" at bounding box center [809, 91] width 1480 height 20
copy div "[PERSON_NAME][EMAIL_ADDRESS][DOMAIN_NAME]"
drag, startPoint x: 333, startPoint y: 326, endPoint x: 190, endPoint y: 327, distance: 143.0
click at [190, 327] on div "[PERSON_NAME][EMAIL_ADDRESS][DOMAIN_NAME] Step 1 | Step 2 | Step 3" at bounding box center [453, 334] width 555 height 27
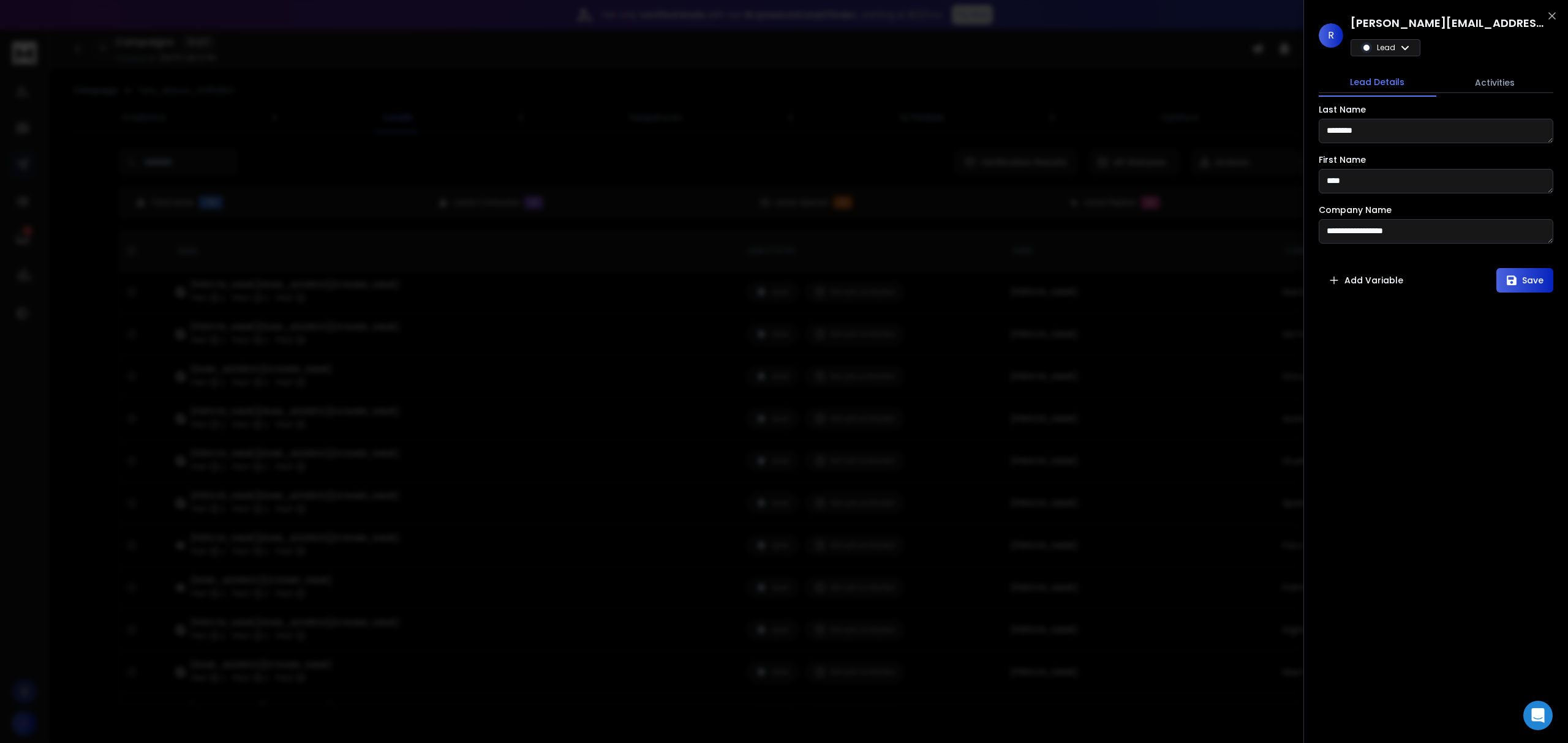
click at [592, 146] on div at bounding box center [784, 371] width 1568 height 743
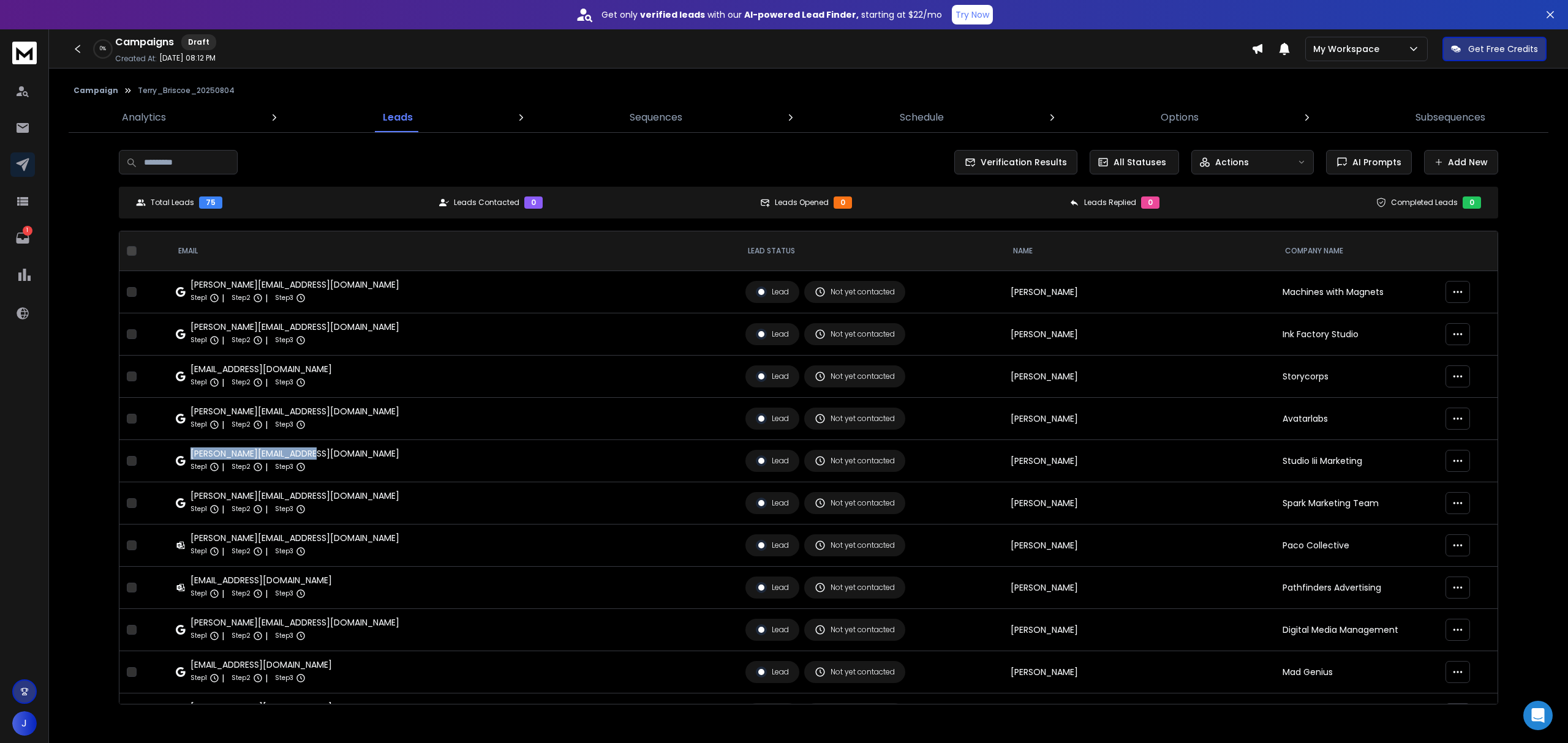
copy div "[PERSON_NAME][EMAIL_ADDRESS][DOMAIN_NAME]"
drag, startPoint x: 328, startPoint y: 452, endPoint x: 190, endPoint y: 454, distance: 138.0
click at [190, 454] on div "[PERSON_NAME][EMAIL_ADDRESS][DOMAIN_NAME] Step 1 | Step 2 | Step 3" at bounding box center [453, 461] width 555 height 27
